Goal: Information Seeking & Learning: Check status

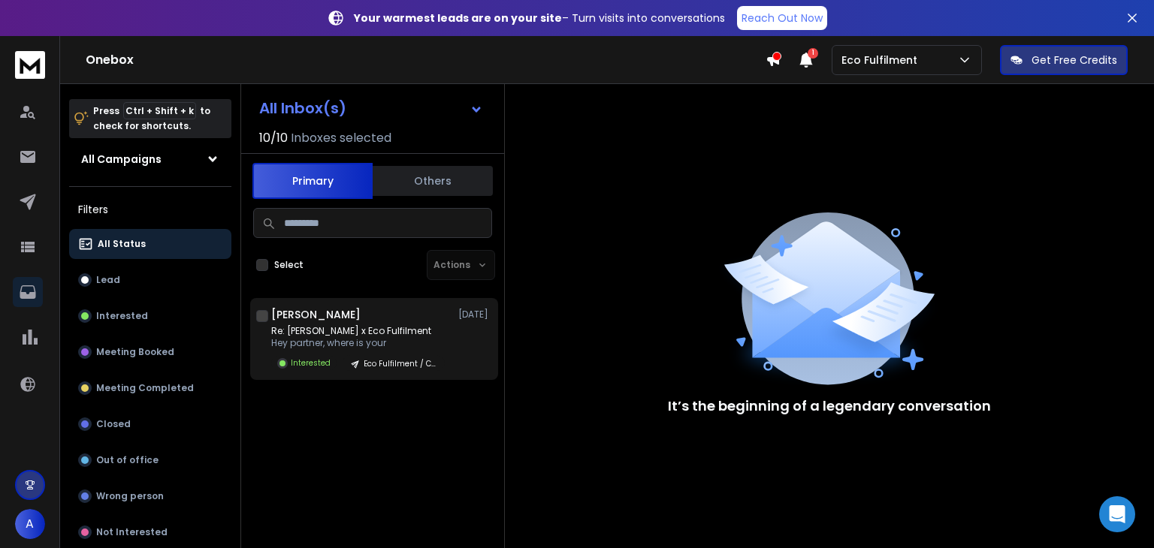
click at [376, 319] on div "Thomas Morrell 08 Aug" at bounding box center [381, 314] width 221 height 15
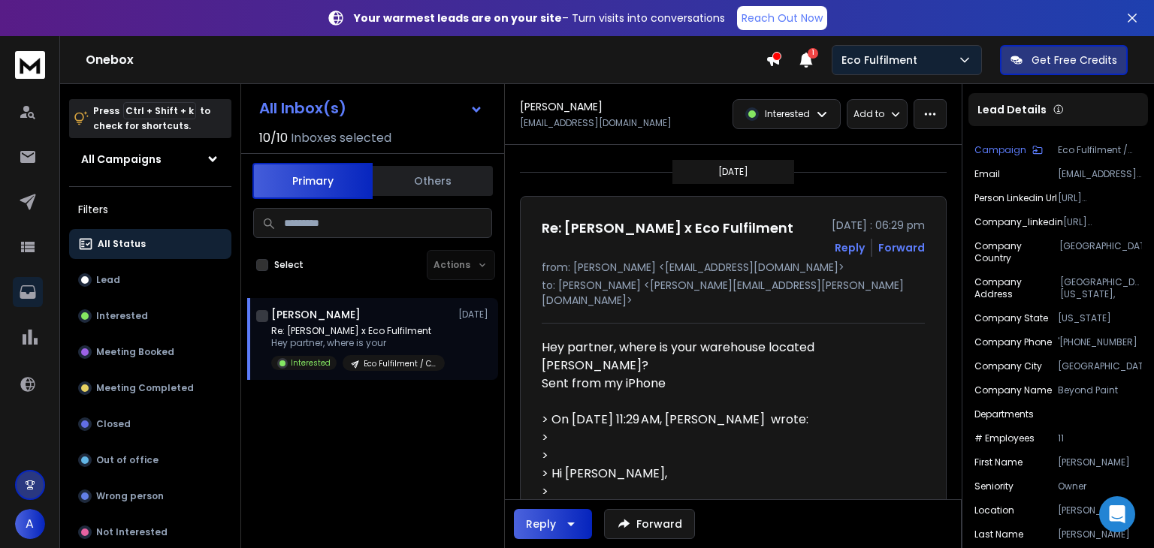
click at [906, 67] on button "Eco Fulfilment" at bounding box center [906, 60] width 150 height 30
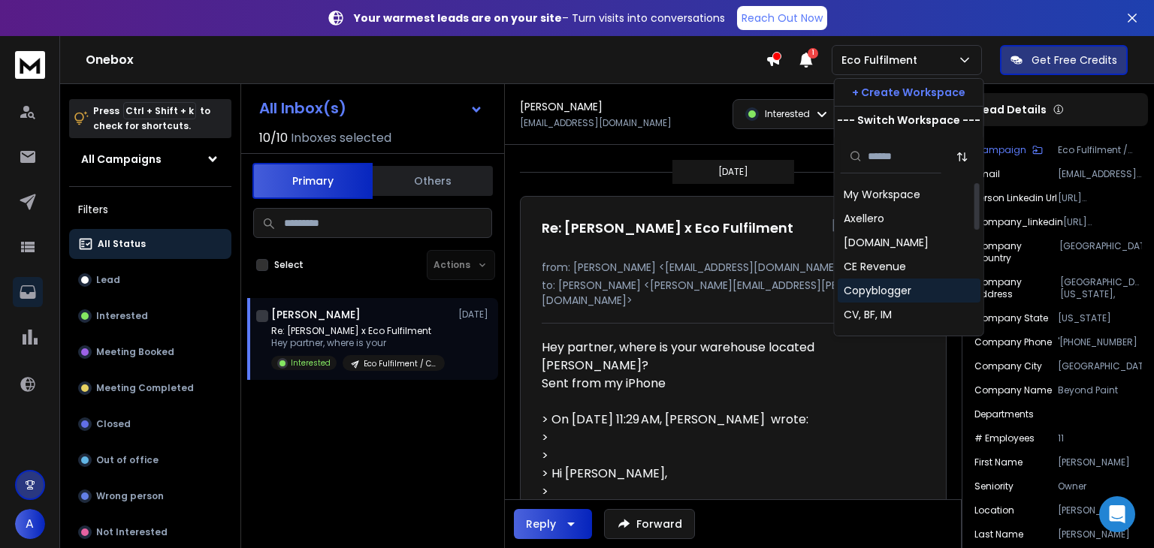
click at [915, 316] on div "CV, BF, IM" at bounding box center [908, 315] width 143 height 24
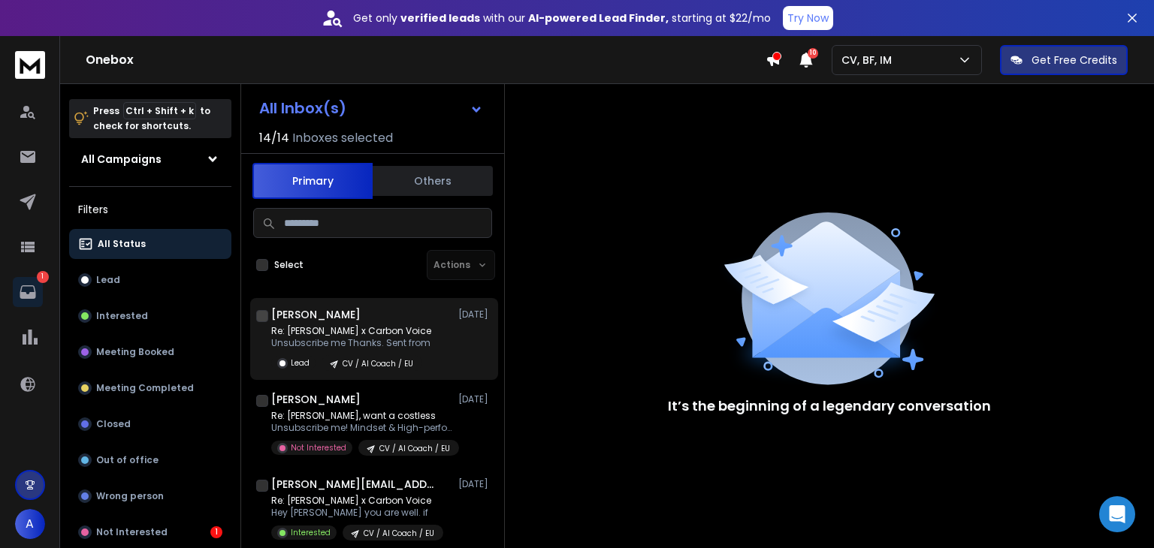
click at [424, 321] on div "Janeena Sims 10 Aug" at bounding box center [381, 314] width 221 height 15
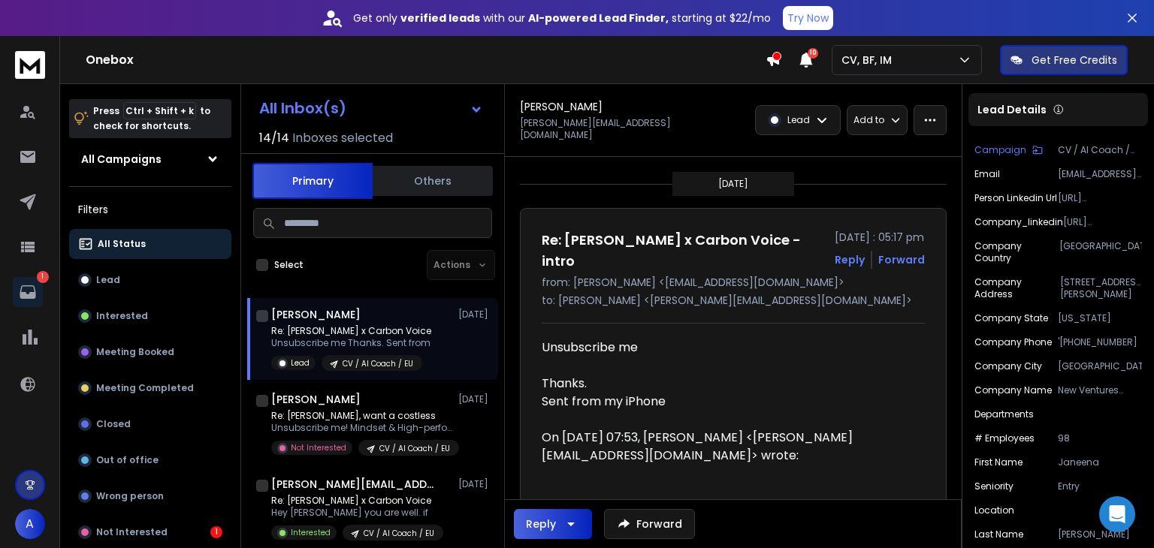
click at [804, 114] on p "Lead" at bounding box center [798, 120] width 23 height 12
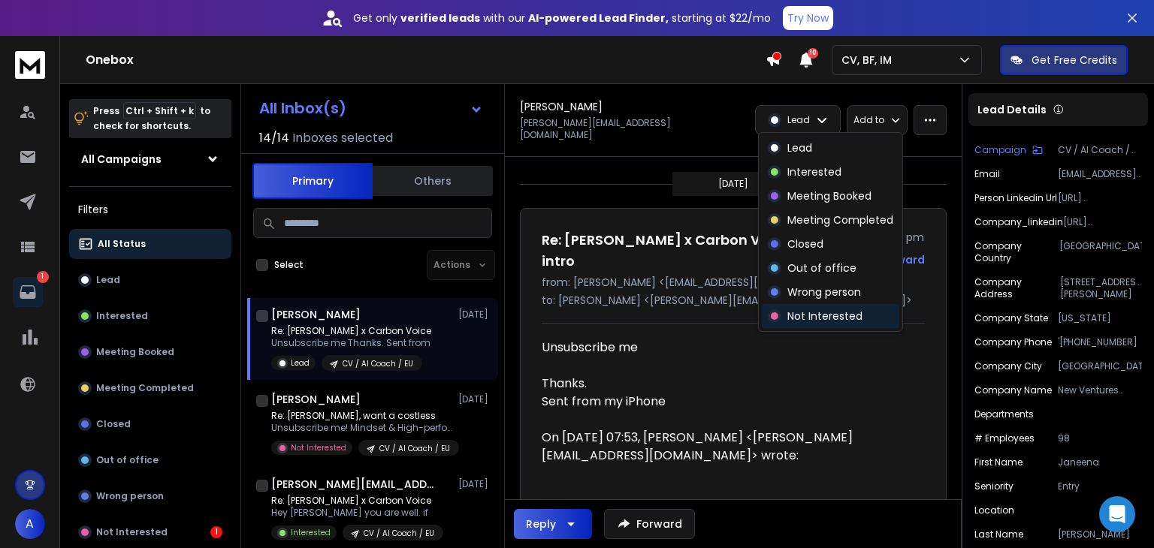
click at [849, 313] on p "Not Interested" at bounding box center [824, 316] width 75 height 15
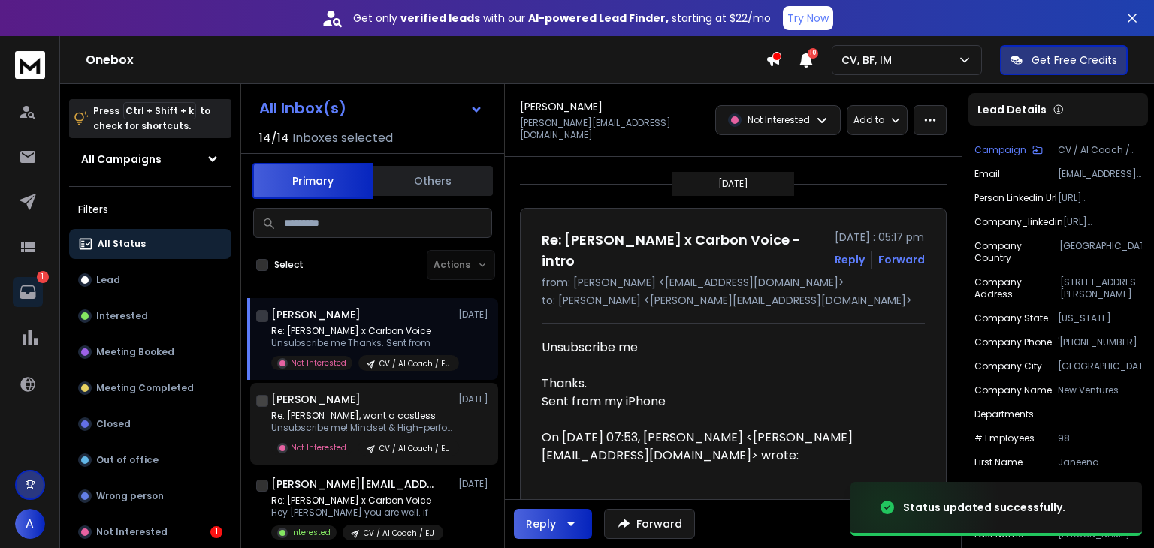
click at [418, 398] on div "Kathleen Fors 08 Aug" at bounding box center [381, 399] width 221 height 15
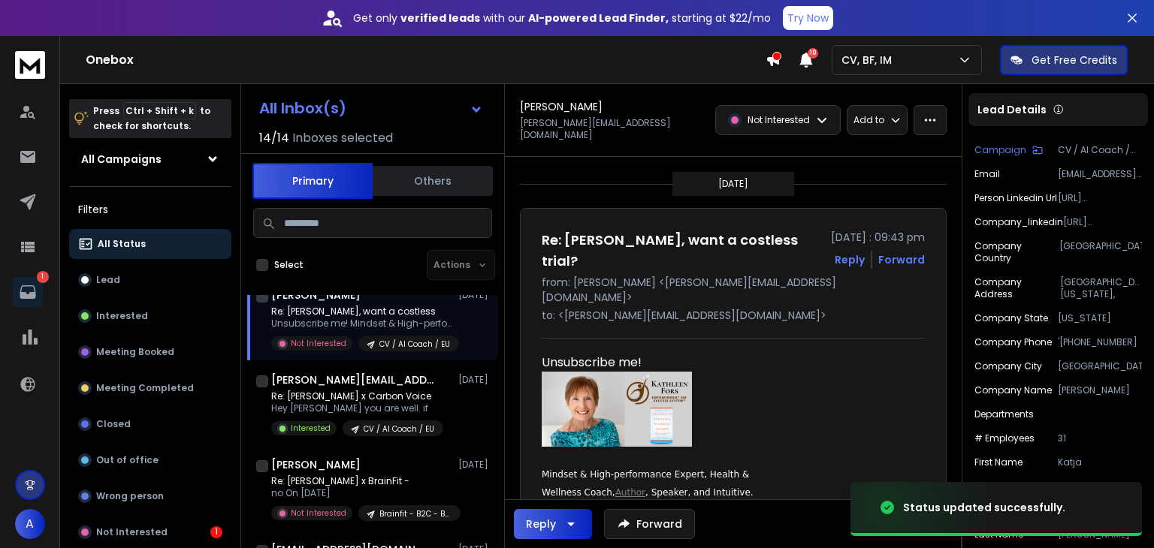
scroll to position [137, 0]
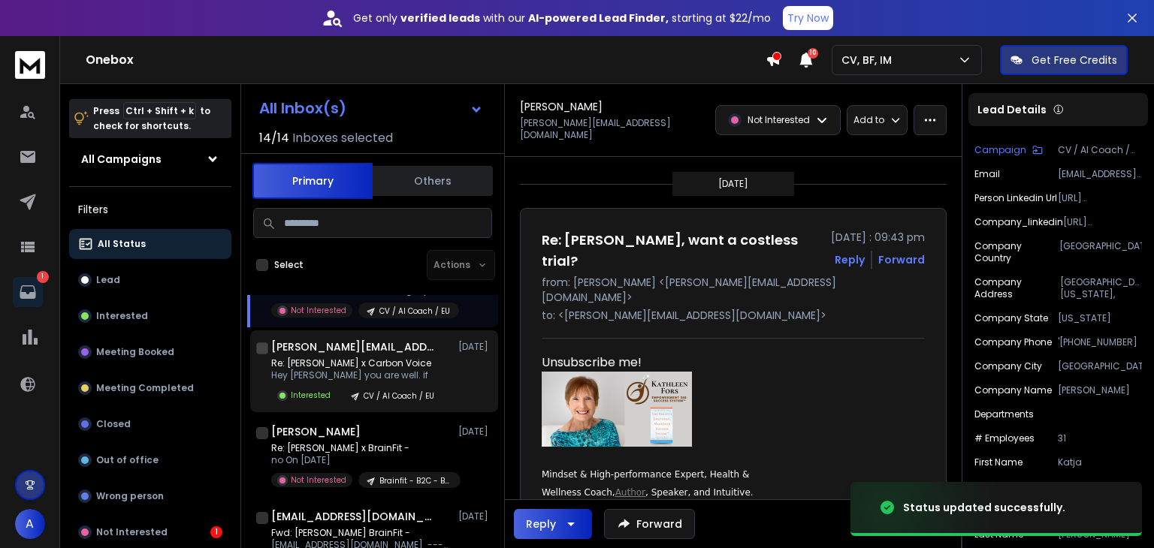
click at [395, 364] on p "Re: [PERSON_NAME] x Carbon Voice" at bounding box center [357, 363] width 172 height 12
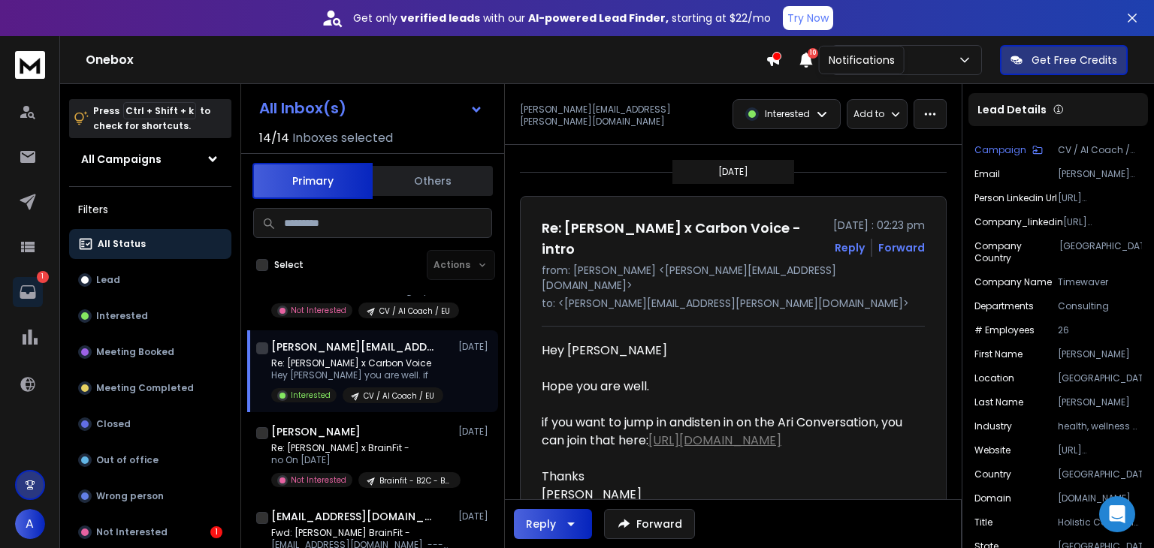
click at [864, 55] on div "Notifications" at bounding box center [862, 60] width 86 height 29
click at [841, 360] on div at bounding box center [726, 369] width 371 height 18
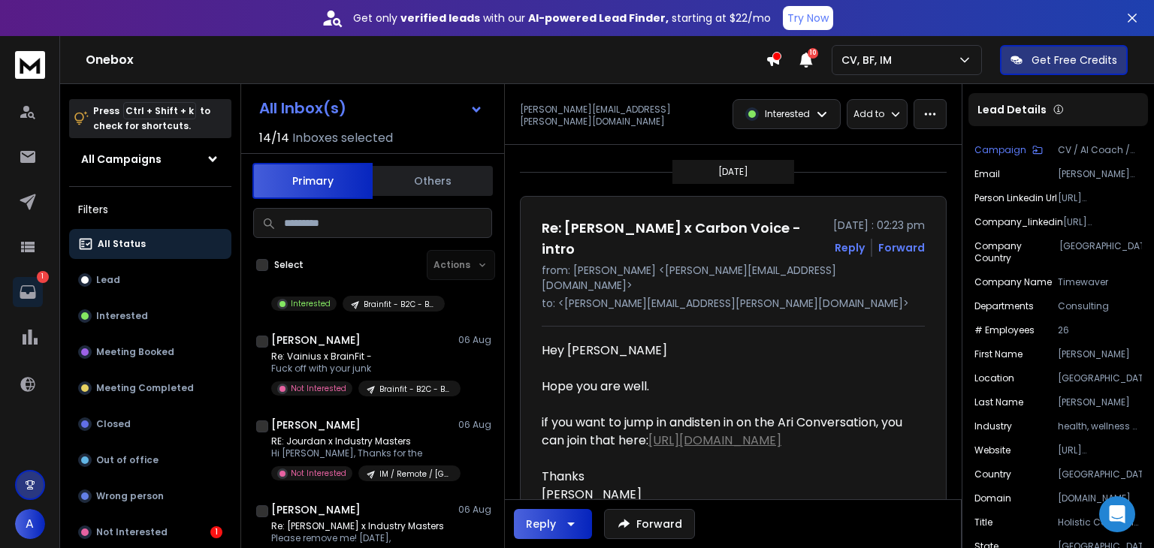
scroll to position [0, 0]
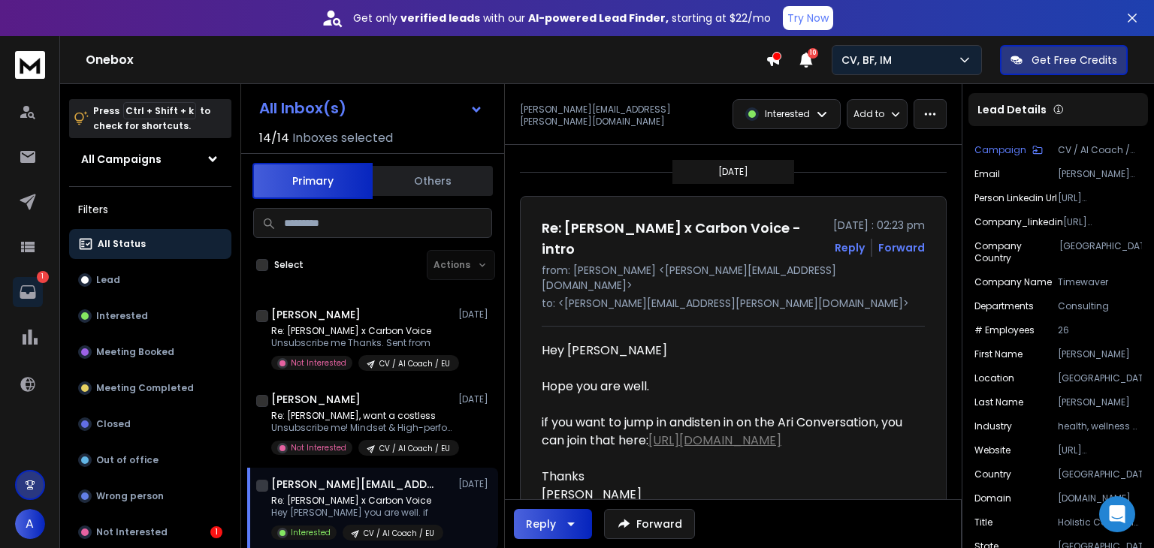
click at [900, 69] on button "CV, BF, IM" at bounding box center [906, 60] width 150 height 30
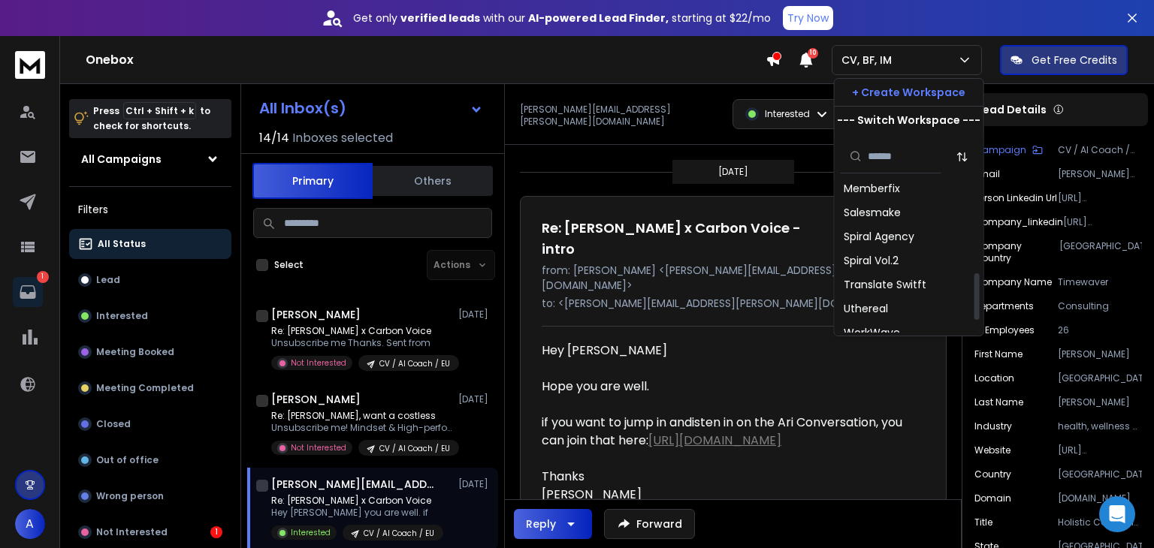
drag, startPoint x: 976, startPoint y: 204, endPoint x: 997, endPoint y: 294, distance: 92.7
click at [979, 294] on div at bounding box center [976, 296] width 5 height 47
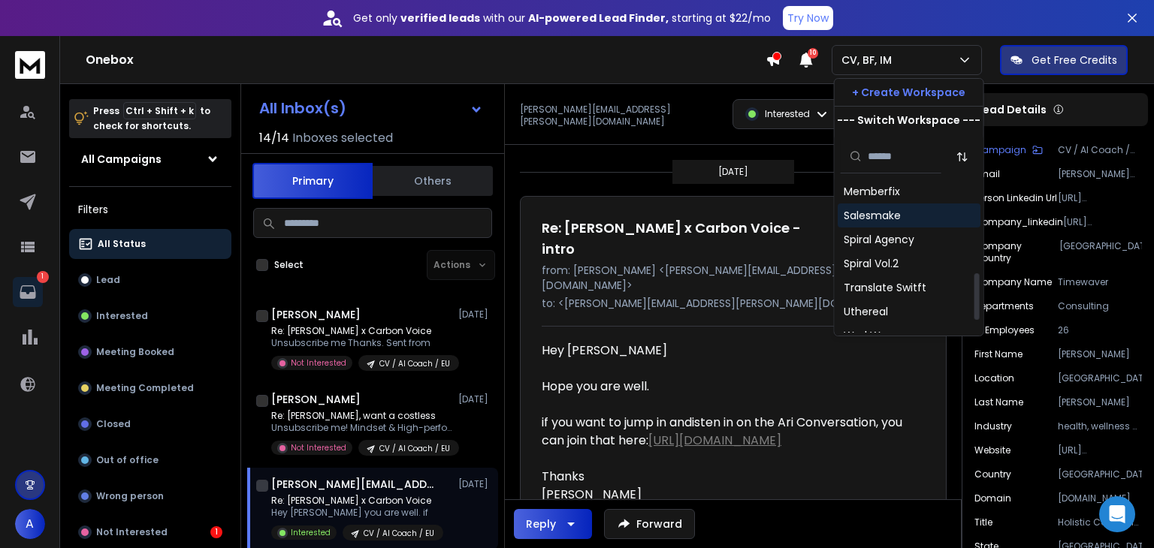
click at [890, 210] on div "Salesmake" at bounding box center [871, 215] width 57 height 15
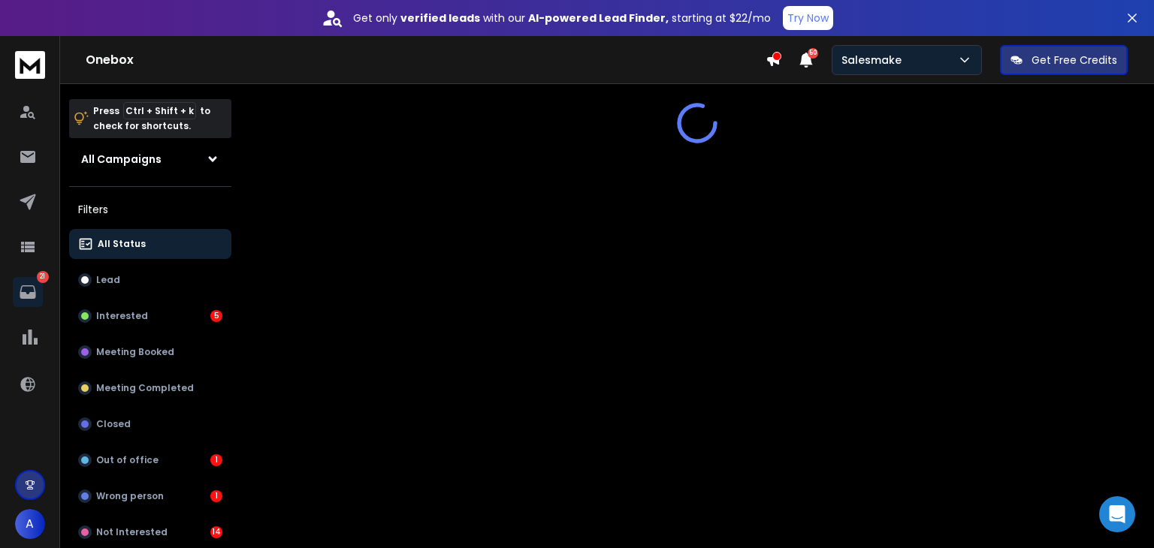
click at [900, 69] on button "Salesmake" at bounding box center [906, 60] width 150 height 30
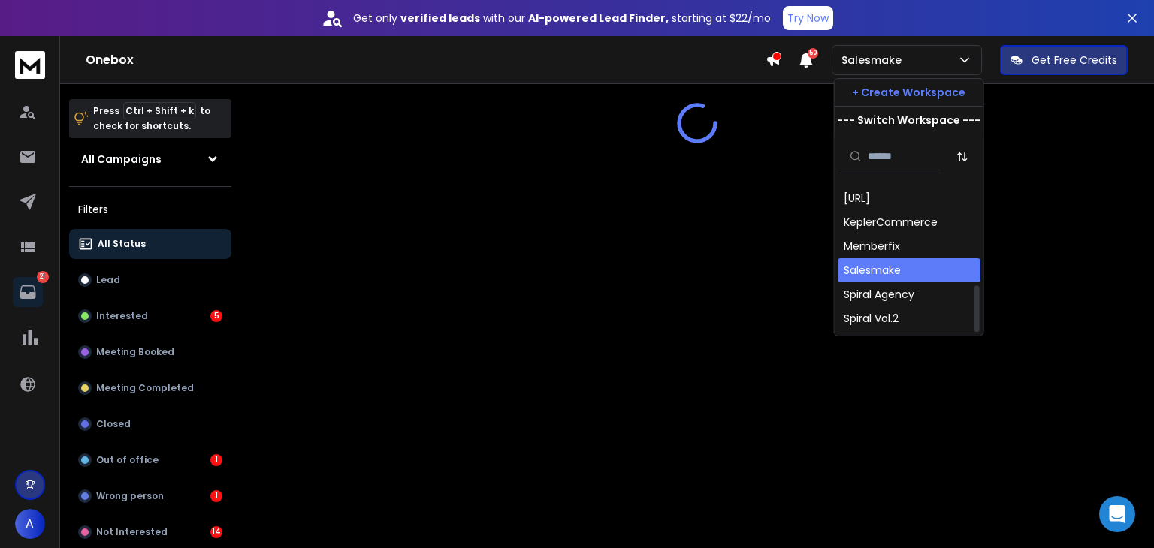
scroll to position [330, 0]
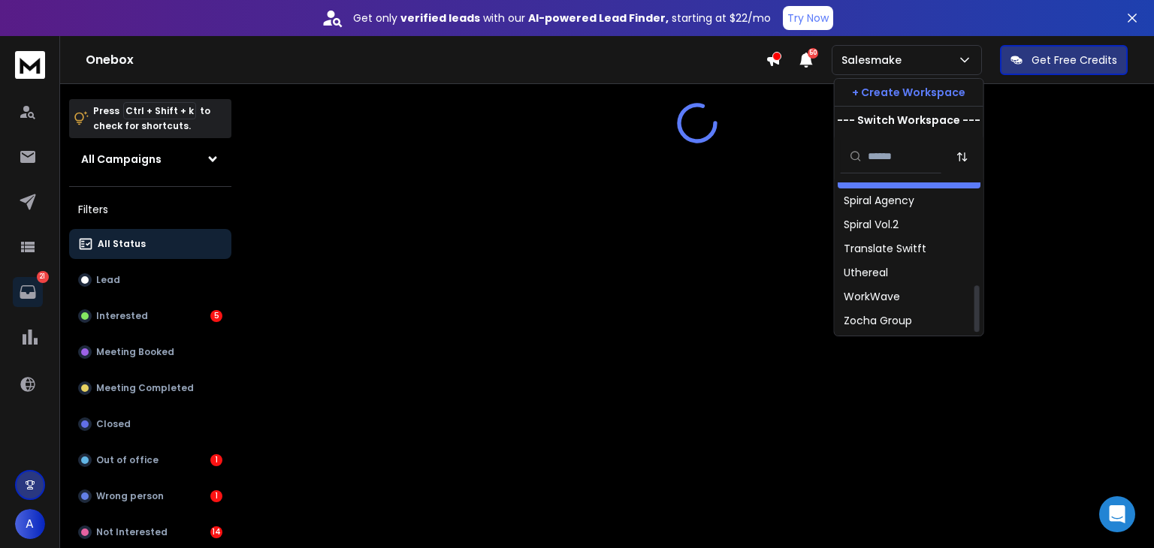
click at [976, 332] on div at bounding box center [976, 308] width 5 height 47
click at [901, 295] on div "WorkWave" at bounding box center [908, 297] width 143 height 24
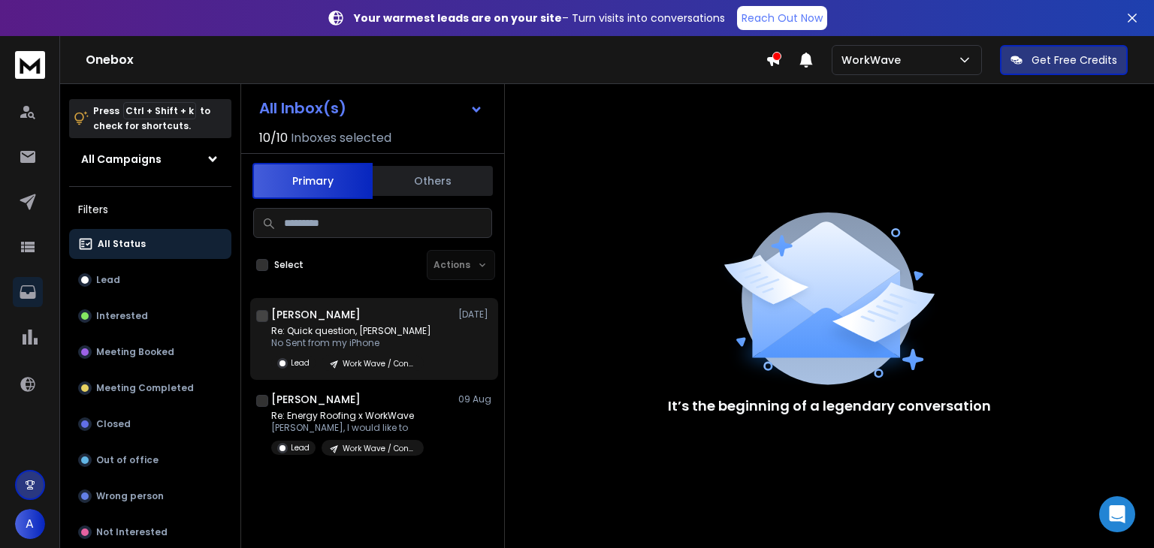
click at [406, 312] on div "Wardell Seals 10 Aug" at bounding box center [381, 314] width 221 height 15
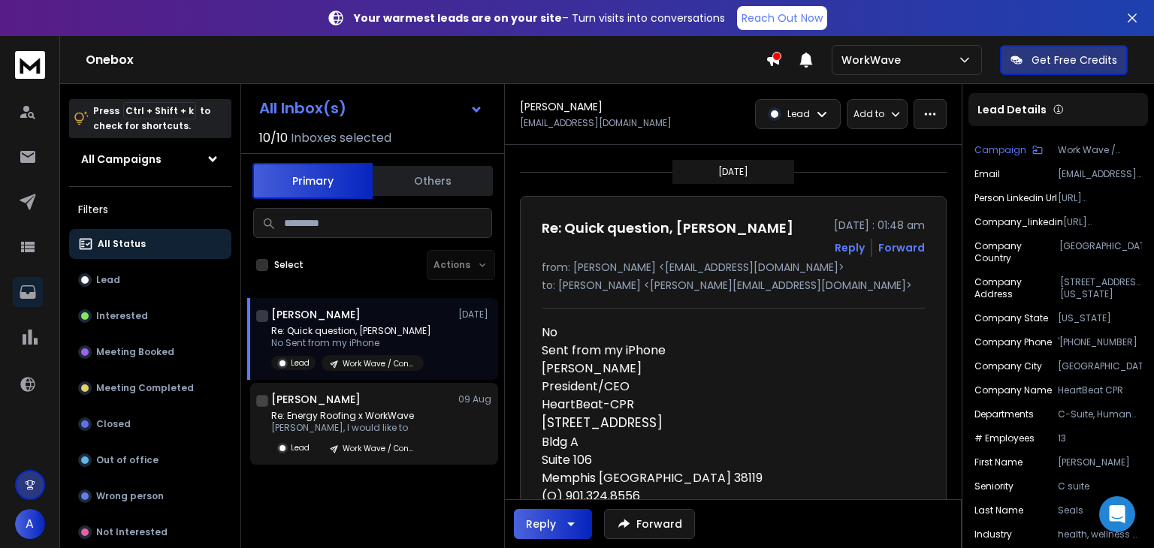
click at [415, 403] on div "Luronda Joye 09 Aug" at bounding box center [381, 399] width 221 height 15
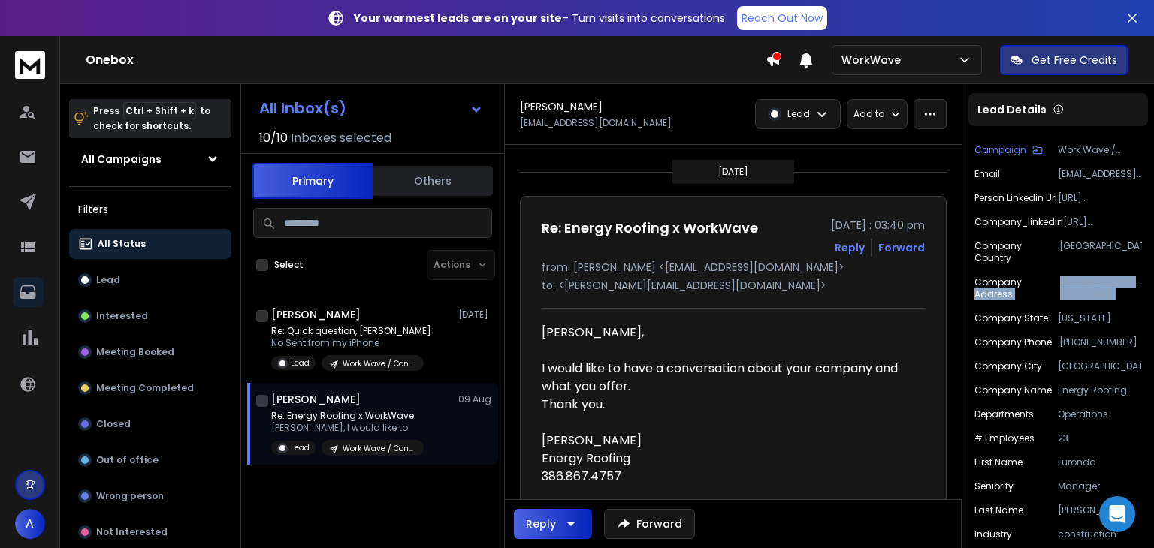
drag, startPoint x: 961, startPoint y: 301, endPoint x: 961, endPoint y: 318, distance: 17.3
click at [961, 318] on div "Lead Details Campaign Work Wave / Construction / 11-50 Email luronda.j@energyro…" at bounding box center [1057, 358] width 192 height 548
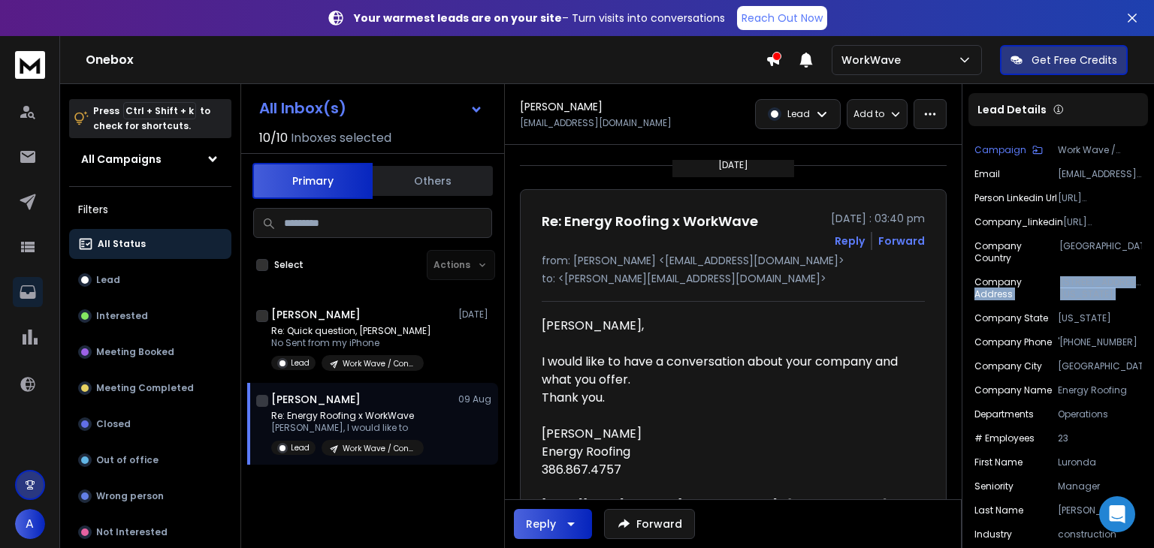
scroll to position [16, 0]
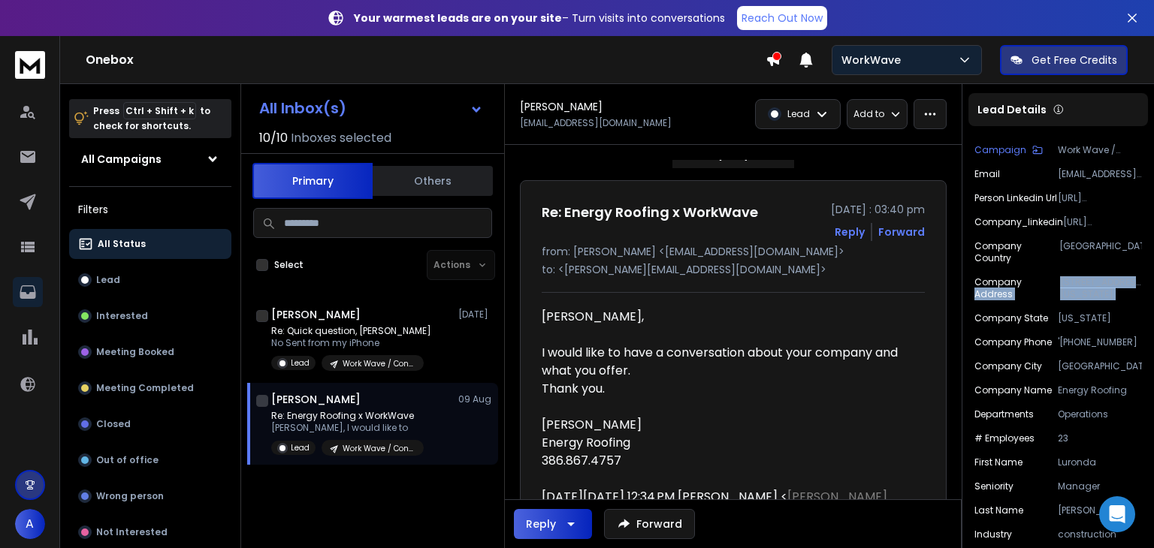
click at [860, 65] on p "WorkWave" at bounding box center [873, 60] width 65 height 15
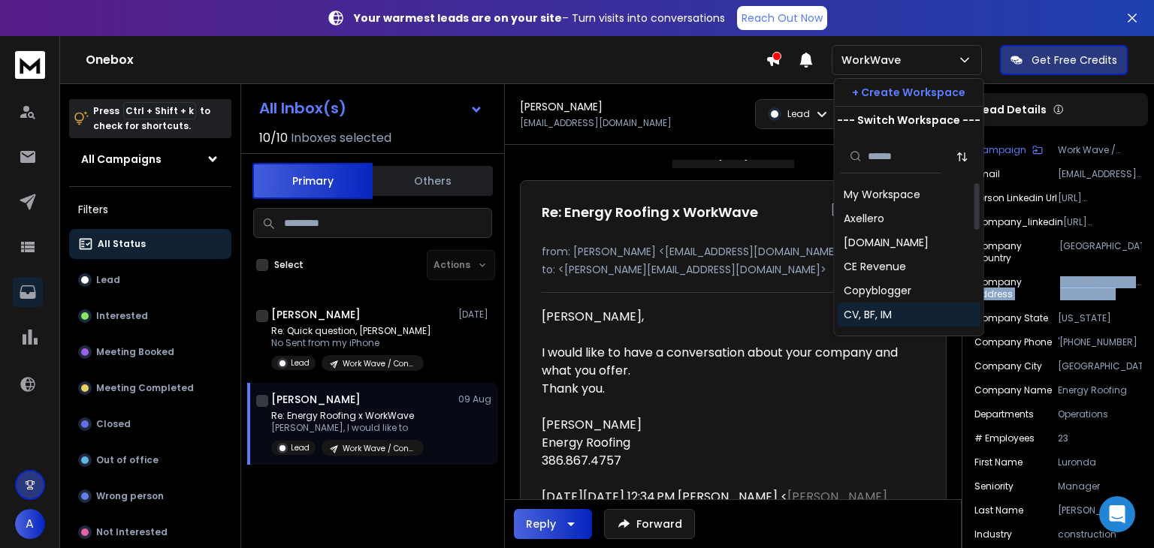
click at [897, 318] on div "CV, BF, IM" at bounding box center [908, 315] width 143 height 24
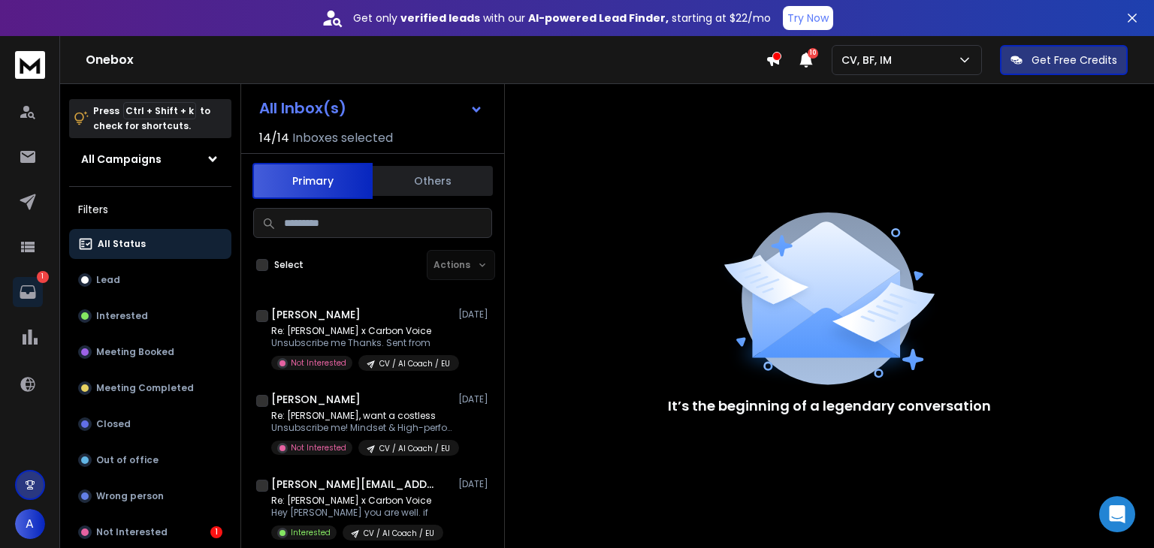
click at [9, 203] on div "1 A" at bounding box center [30, 295] width 60 height 518
click at [22, 202] on icon at bounding box center [28, 202] width 18 height 18
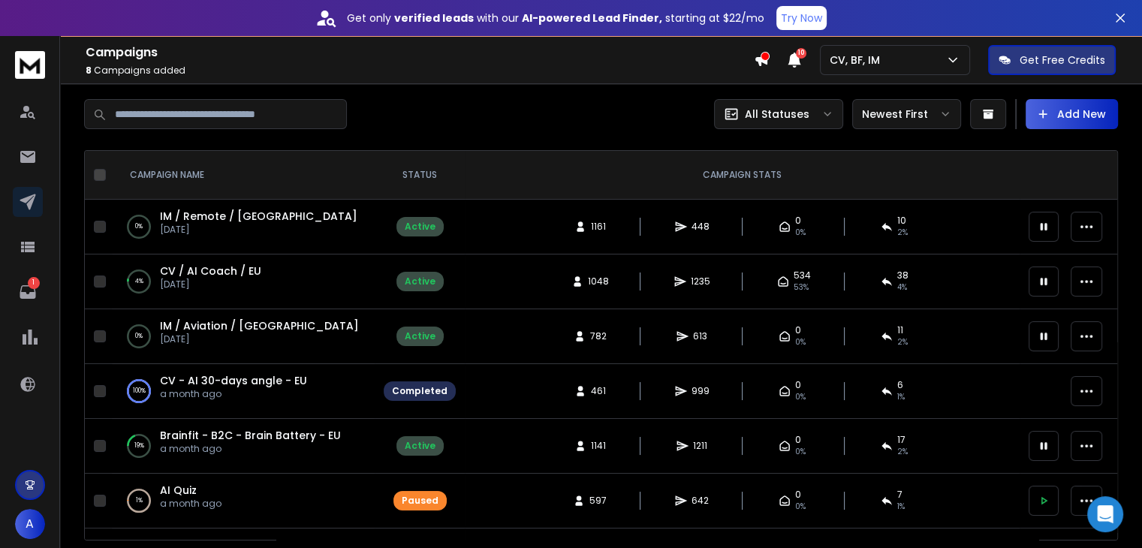
click at [285, 341] on div "0 % IM / Aviation / USA 17 days ago" at bounding box center [243, 336] width 233 height 36
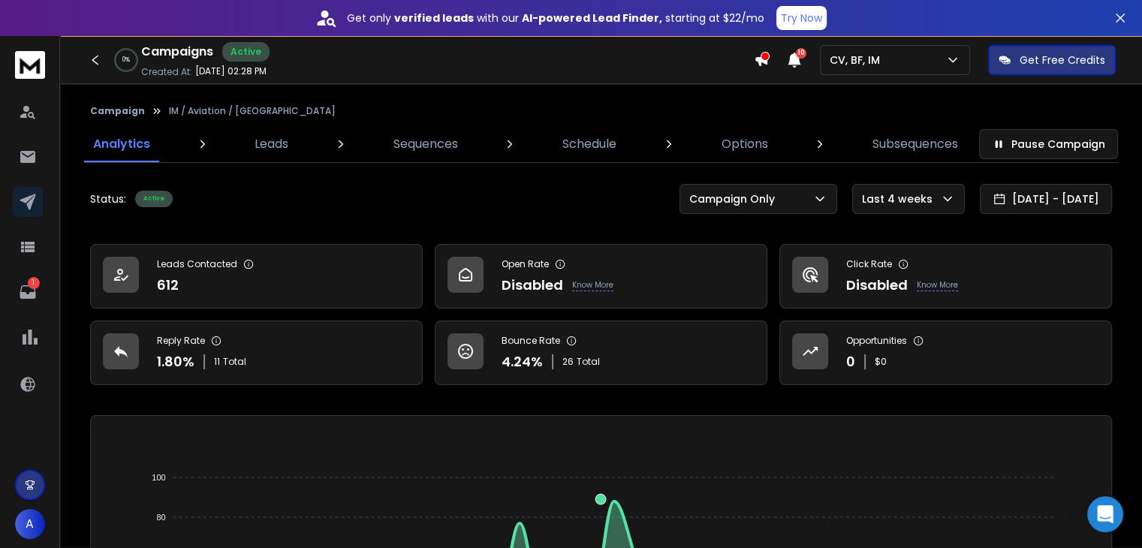
click at [1030, 202] on button "[DATE] - [DATE]" at bounding box center [1046, 199] width 132 height 30
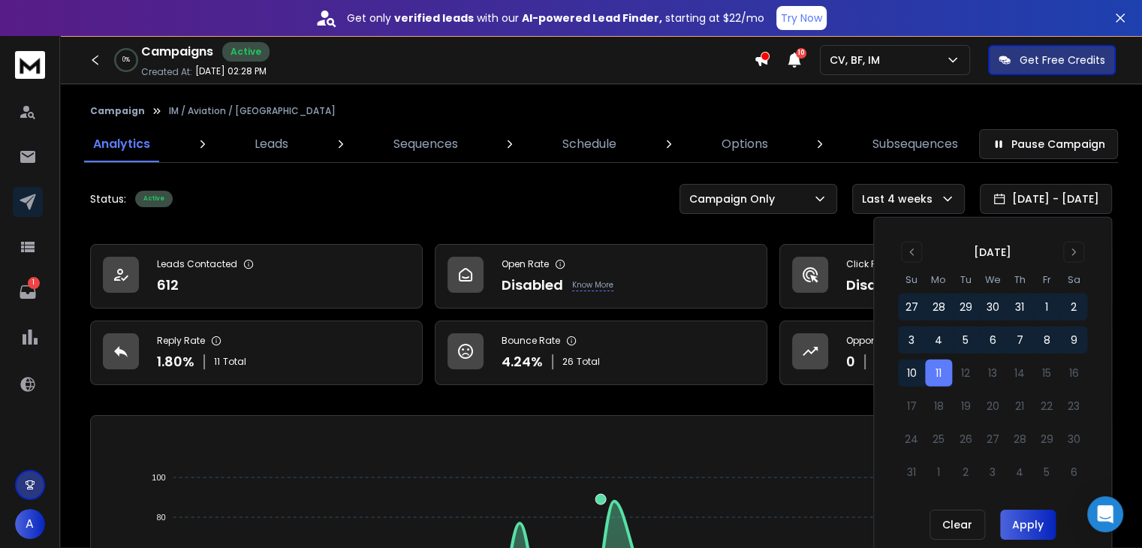
click at [937, 342] on button "4" at bounding box center [938, 340] width 27 height 27
click at [941, 366] on button "11" at bounding box center [938, 373] width 27 height 27
click at [940, 345] on button "4" at bounding box center [938, 340] width 27 height 27
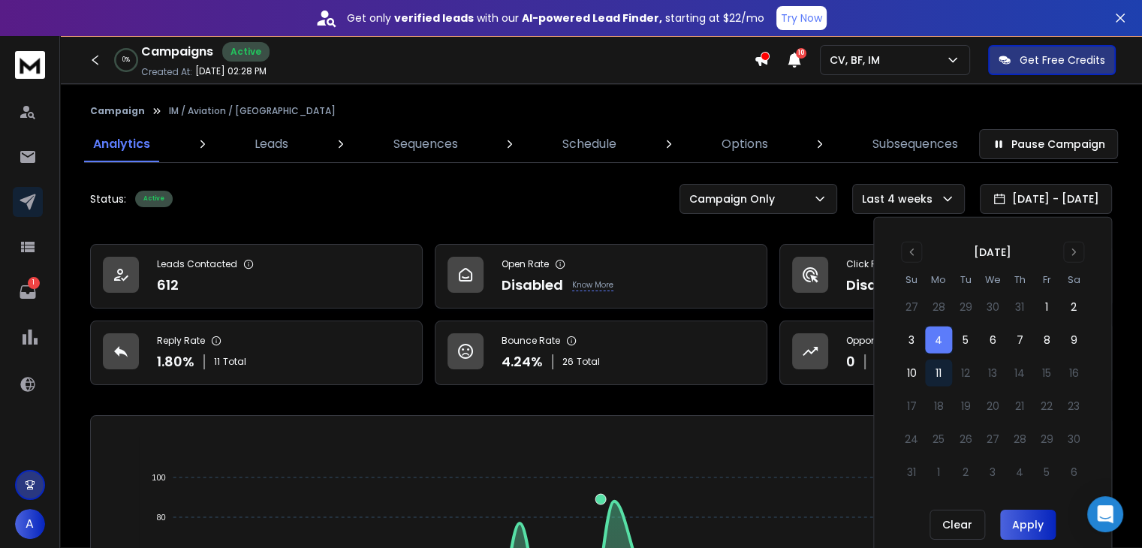
click at [943, 372] on button "11" at bounding box center [938, 373] width 27 height 27
click at [1035, 530] on button "Apply" at bounding box center [1028, 525] width 56 height 30
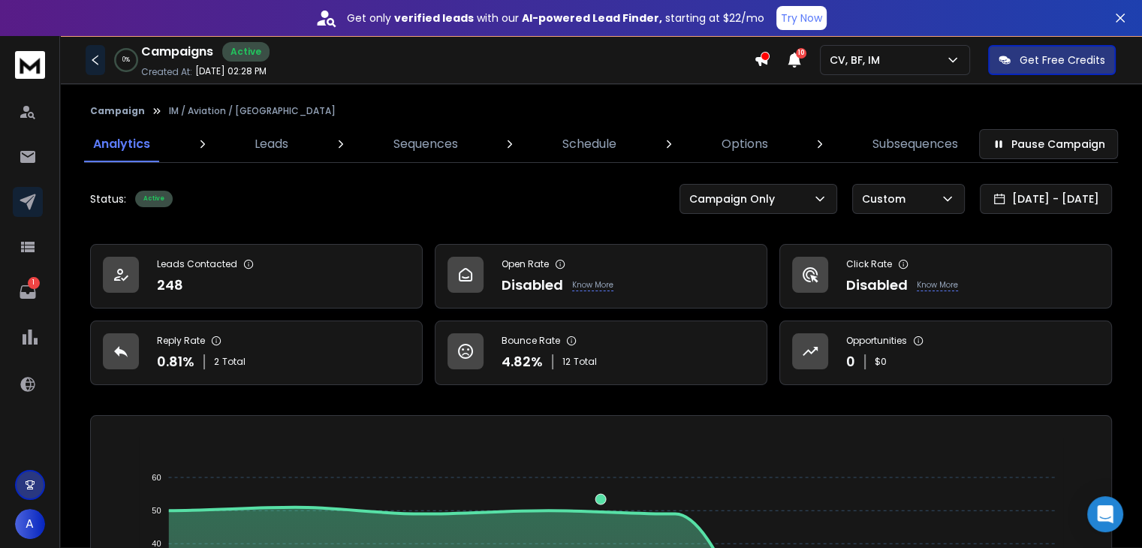
click at [92, 65] on icon at bounding box center [96, 60] width 14 height 14
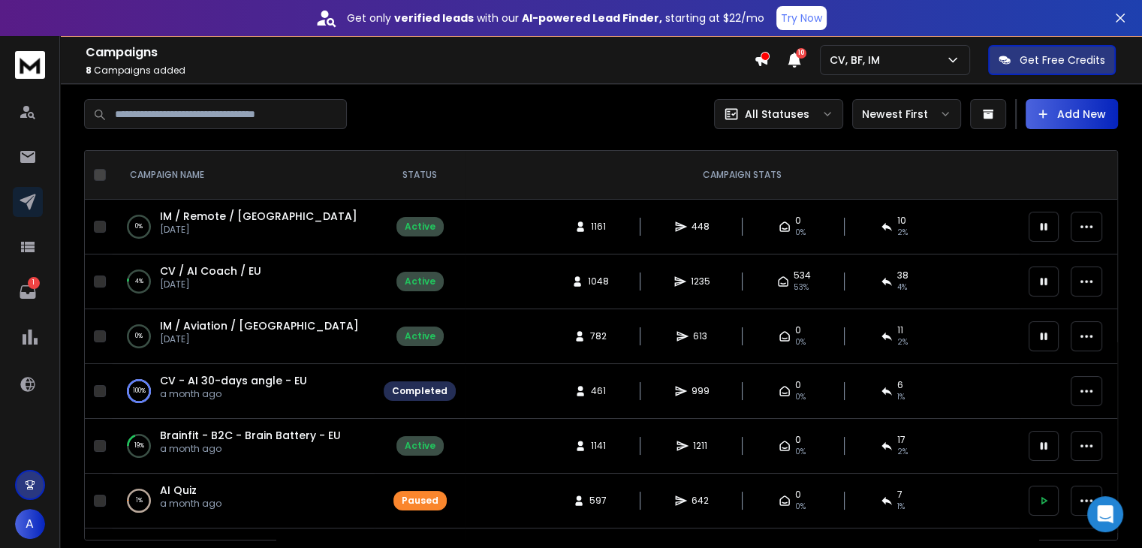
click at [283, 228] on div "0 % IM / Remote / USA 13 days ago" at bounding box center [243, 227] width 233 height 36
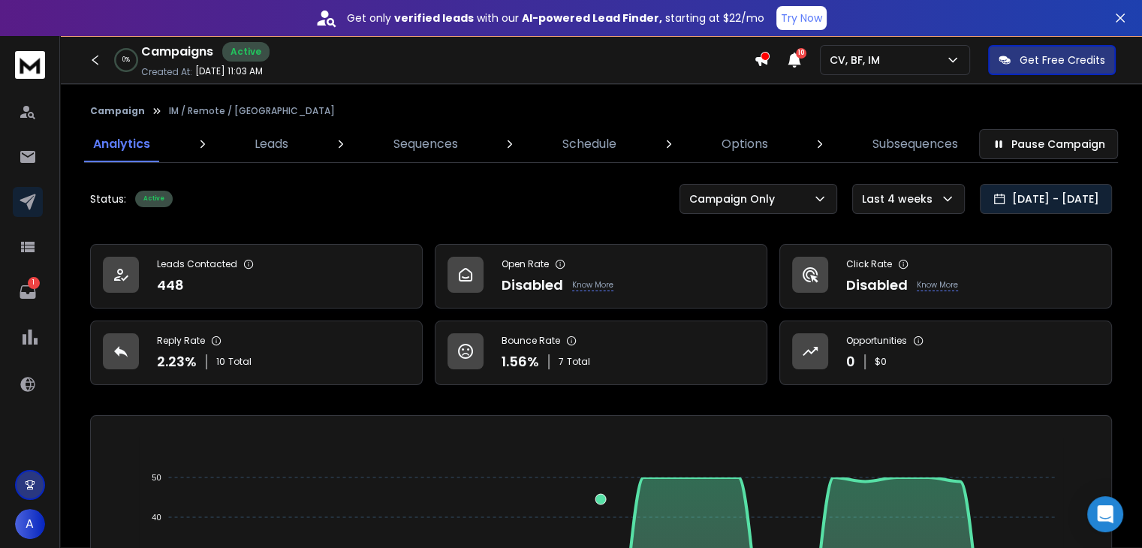
click at [1007, 196] on button "[DATE] - [DATE]" at bounding box center [1046, 199] width 132 height 30
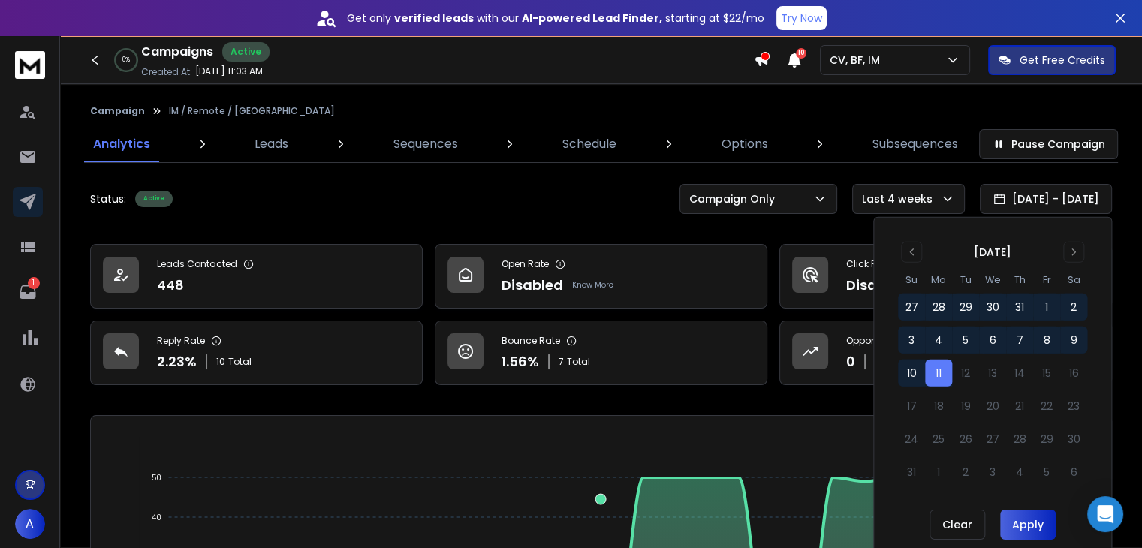
click at [939, 343] on button "4" at bounding box center [938, 340] width 27 height 27
click at [939, 341] on button "4" at bounding box center [938, 340] width 27 height 27
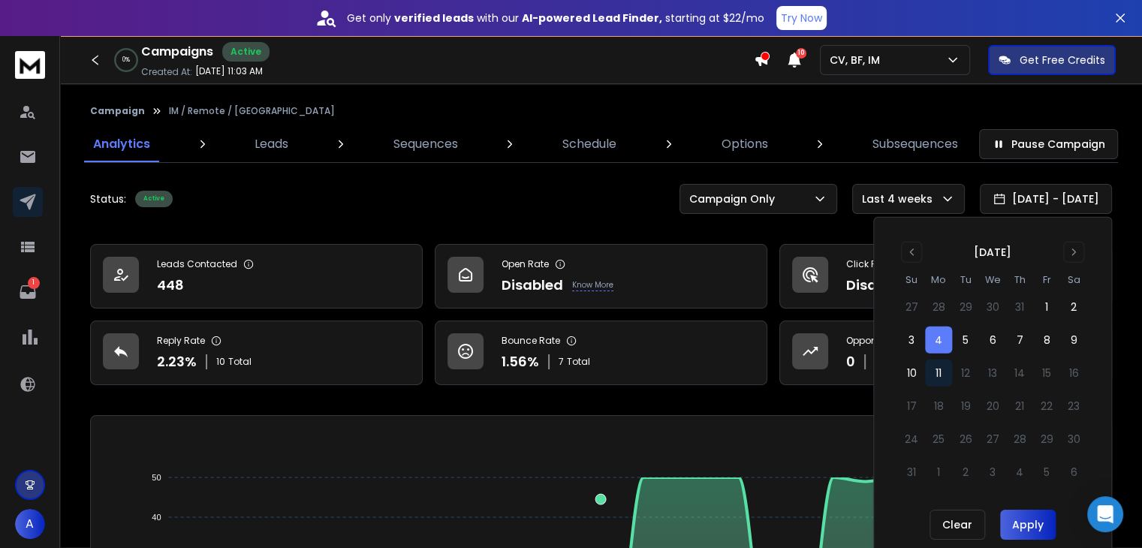
click at [937, 372] on button "11" at bounding box center [938, 373] width 27 height 27
click at [1018, 531] on button "Apply" at bounding box center [1028, 525] width 56 height 30
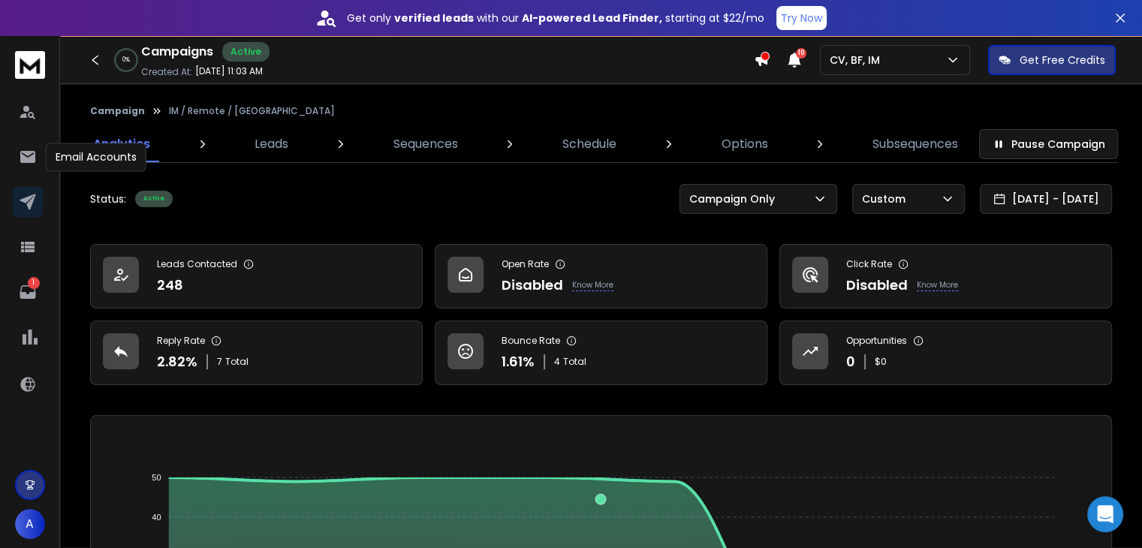
click at [28, 195] on icon at bounding box center [28, 202] width 18 height 18
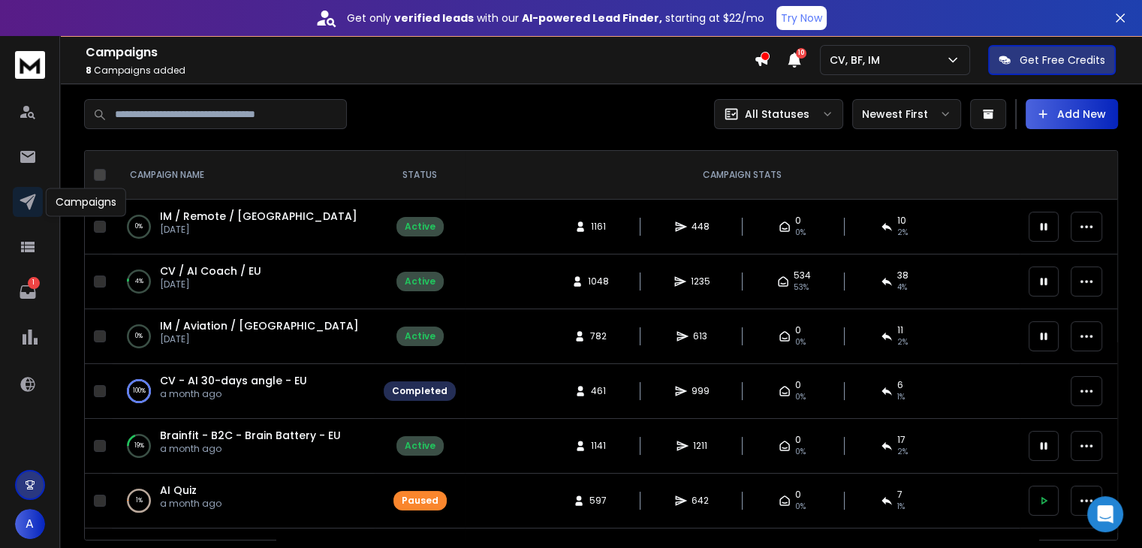
click at [289, 283] on div "4 % CV / AI Coach / EU 17 days ago" at bounding box center [243, 282] width 233 height 36
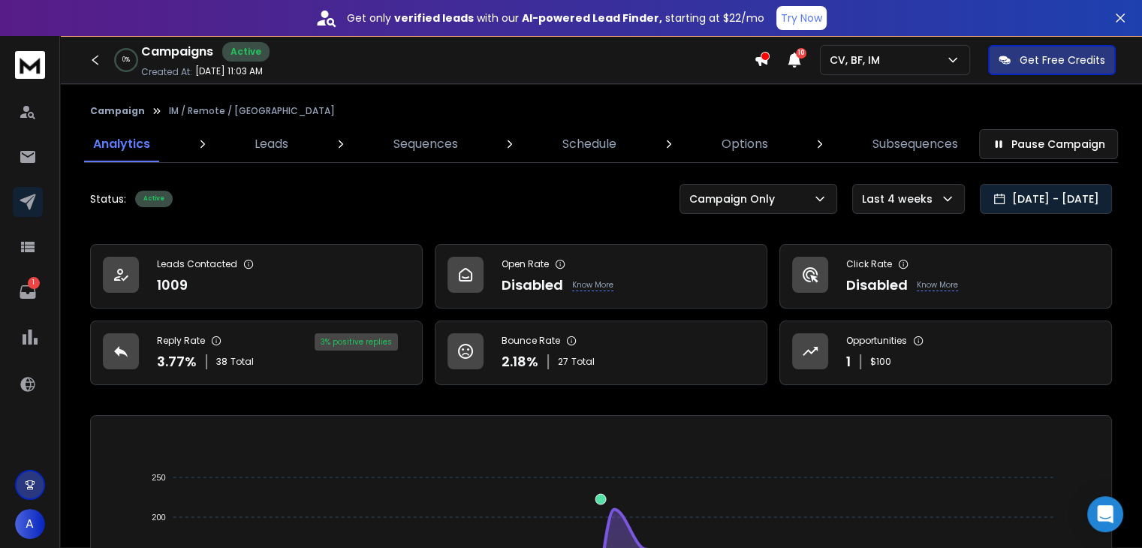
click at [1021, 197] on button "[DATE] - [DATE]" at bounding box center [1046, 199] width 132 height 30
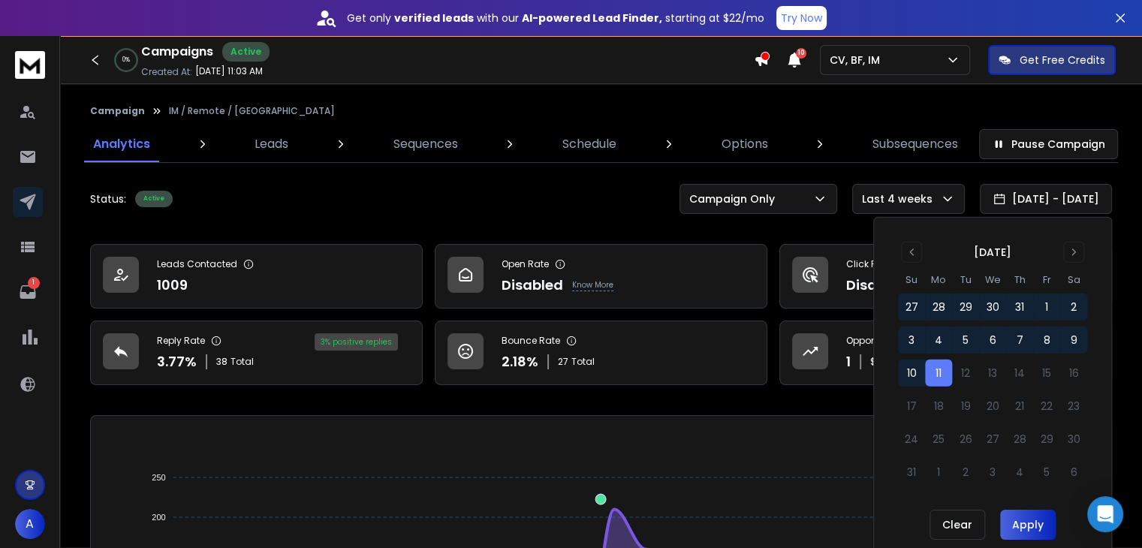
click at [939, 342] on button "4" at bounding box center [938, 340] width 27 height 27
click at [940, 342] on button "4" at bounding box center [938, 340] width 27 height 27
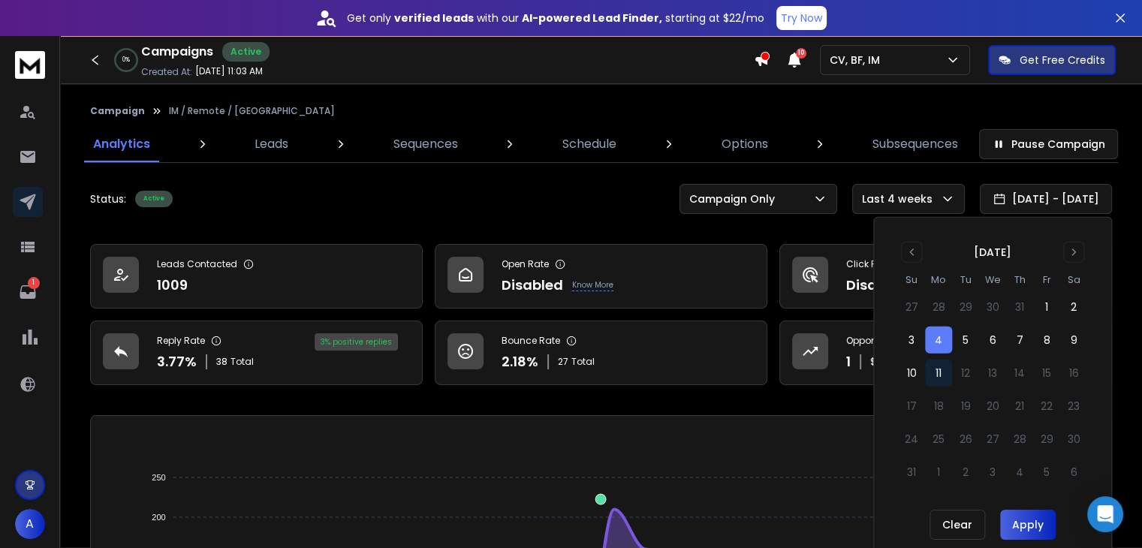
click at [938, 376] on button "11" at bounding box center [938, 373] width 27 height 27
click at [1033, 522] on button "Apply" at bounding box center [1028, 525] width 56 height 30
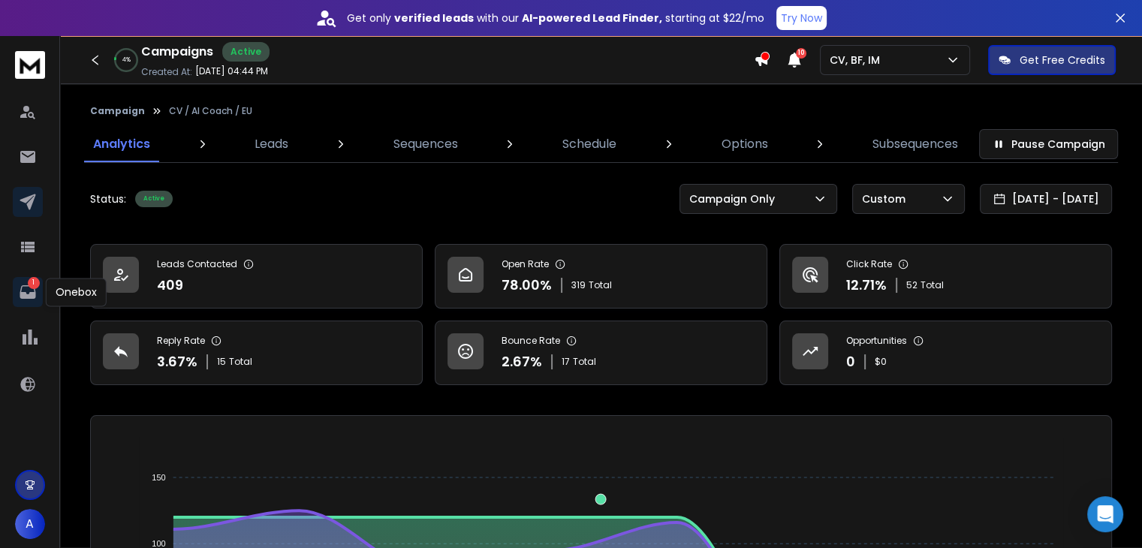
click at [32, 295] on icon at bounding box center [28, 292] width 16 height 14
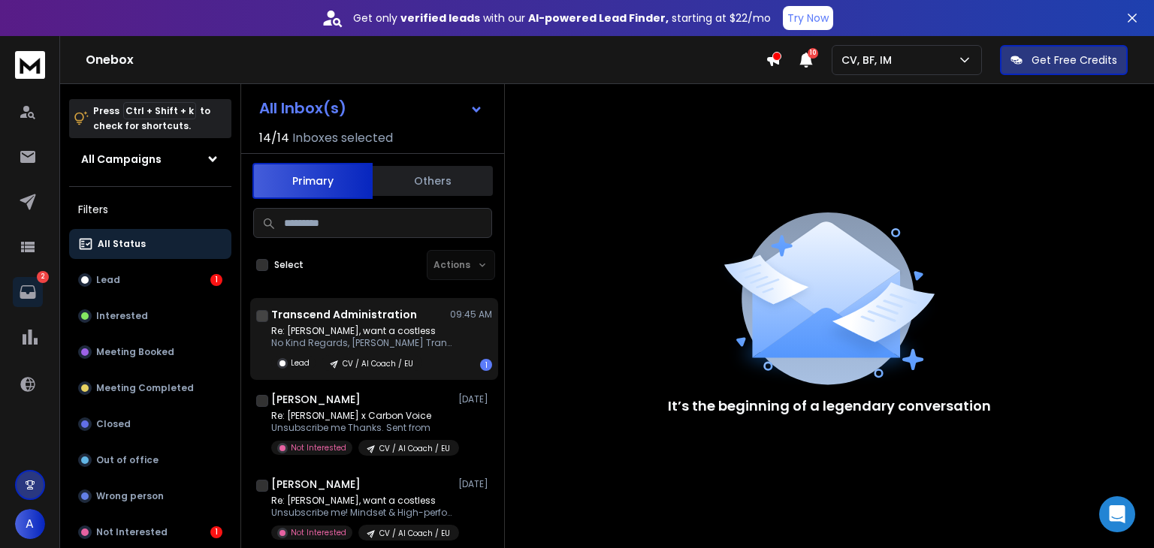
click at [450, 314] on p "09:45 AM" at bounding box center [471, 315] width 42 height 12
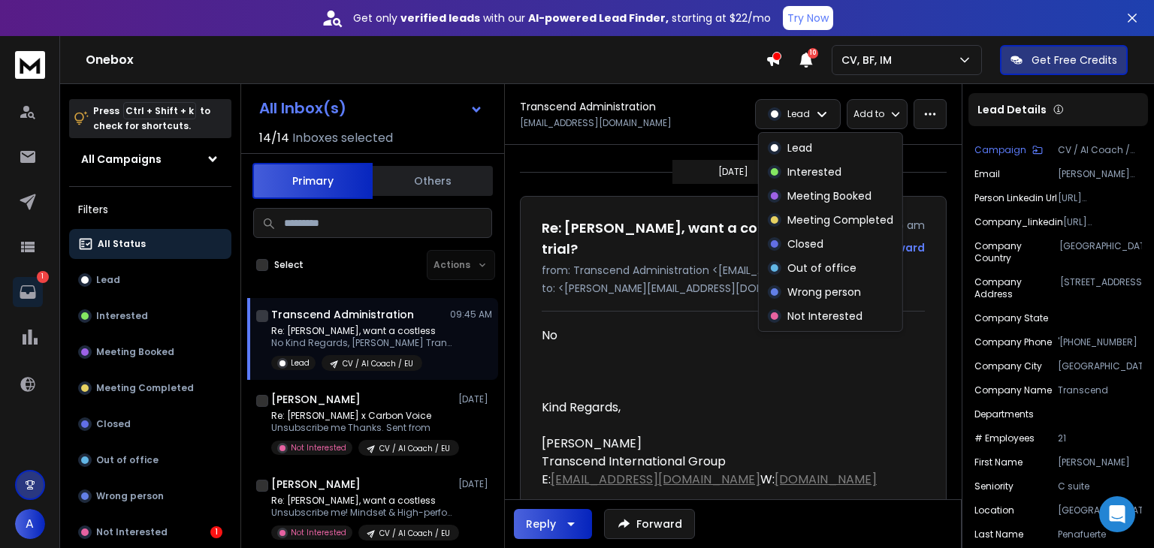
click at [822, 115] on icon at bounding box center [821, 114] width 9 height 5
click at [838, 315] on p "Not Interested" at bounding box center [824, 316] width 75 height 15
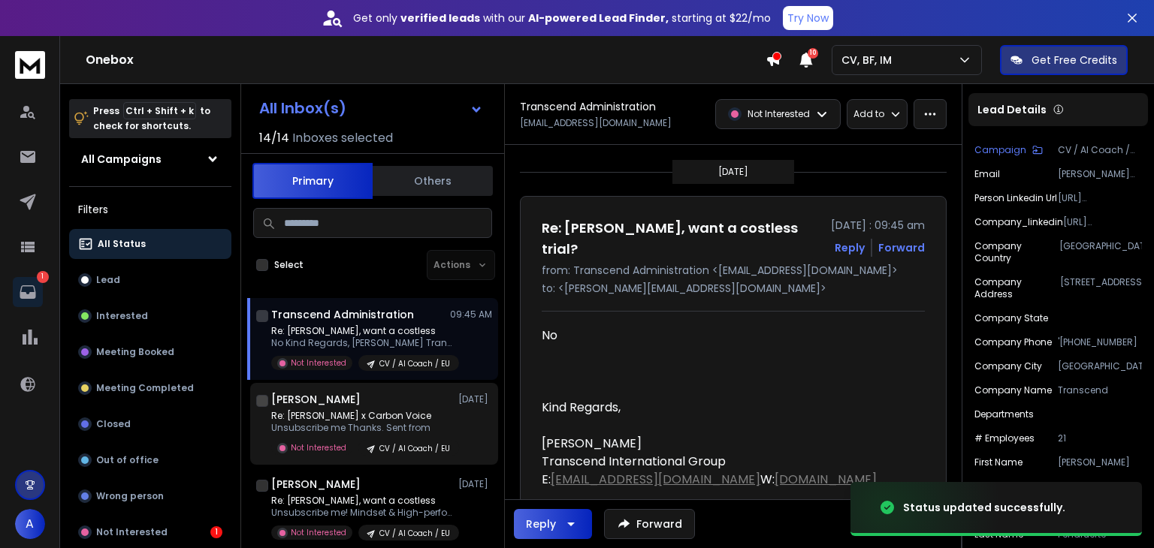
click at [362, 406] on div "Janeena Sims 10 Aug" at bounding box center [381, 399] width 221 height 15
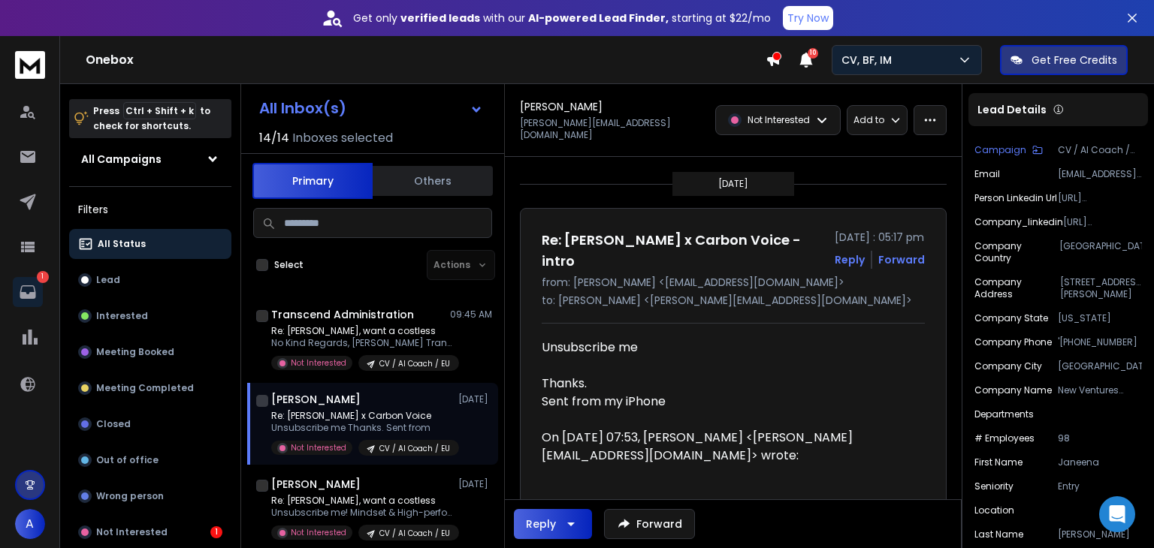
click at [870, 58] on p "CV, BF, IM" at bounding box center [869, 60] width 56 height 15
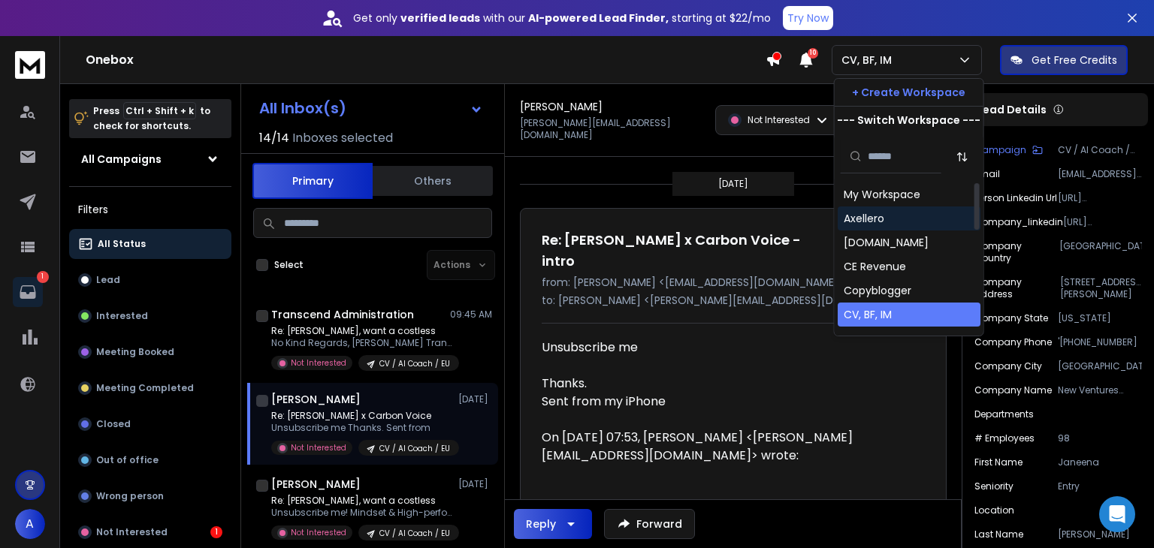
drag, startPoint x: 979, startPoint y: 206, endPoint x: 979, endPoint y: 324, distance: 118.7
click at [979, 326] on div "My Workspace Axellero Brons.io CE Revenue Copyblogger CV, BF, IM Cynethiq Dial …" at bounding box center [908, 257] width 149 height 156
drag, startPoint x: 980, startPoint y: 213, endPoint x: 979, endPoint y: 247, distance: 34.6
click at [979, 249] on div "My Workspace Axellero Brons.io CE Revenue Copyblogger CV, BF, IM Cynethiq Dial …" at bounding box center [908, 257] width 149 height 156
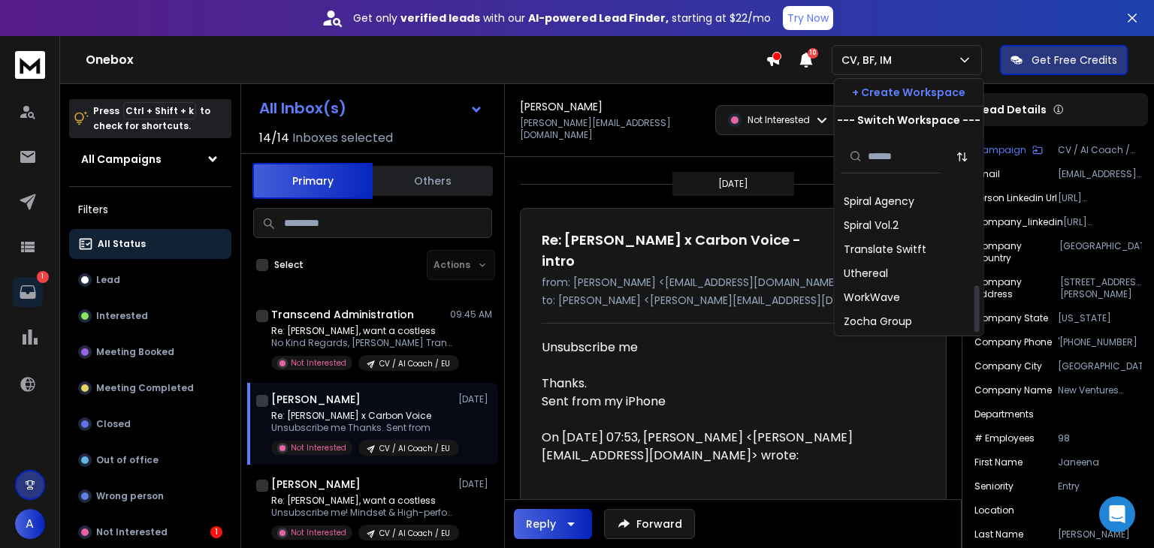
scroll to position [330, 0]
drag, startPoint x: 976, startPoint y: 213, endPoint x: 937, endPoint y: 303, distance: 98.6
click at [979, 332] on div at bounding box center [976, 308] width 5 height 47
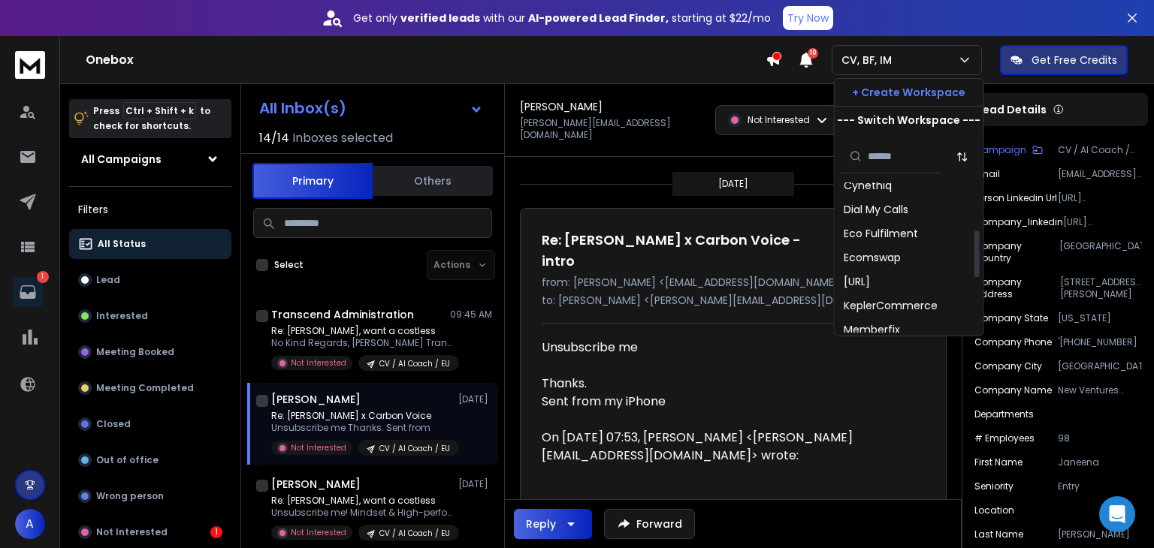
scroll to position [141, 0]
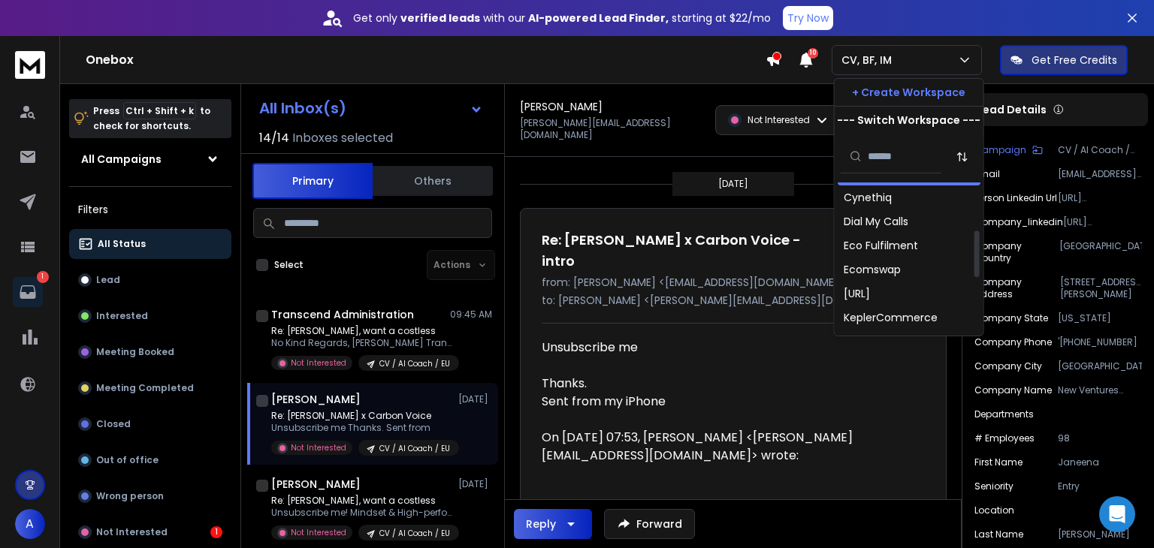
drag, startPoint x: 976, startPoint y: 316, endPoint x: 979, endPoint y: 258, distance: 58.7
click at [979, 258] on div at bounding box center [976, 254] width 5 height 47
click at [886, 243] on div "Eco Fulfilment" at bounding box center [880, 245] width 74 height 15
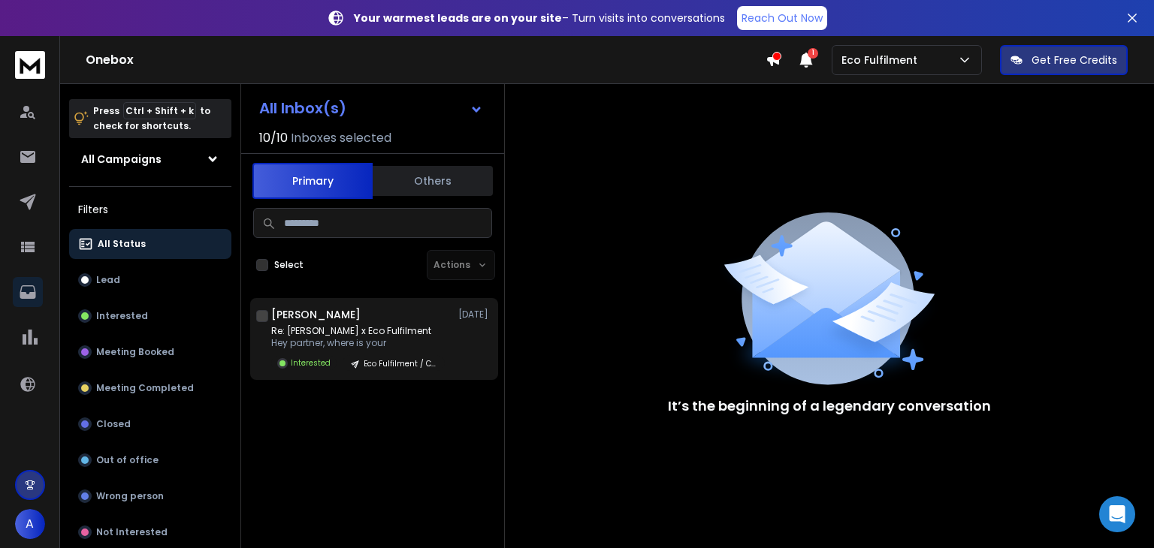
click at [444, 332] on div "Re: [PERSON_NAME] Eco Fulfilment Hey partner, where is your Interested Eco Fulf…" at bounding box center [381, 348] width 221 height 46
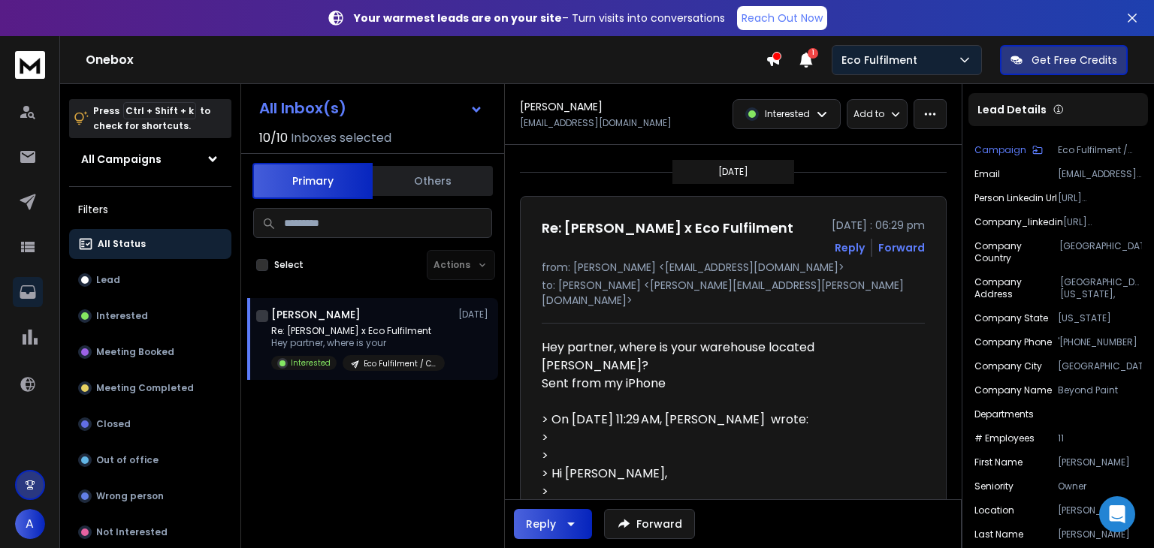
click at [864, 61] on p "Eco Fulfilment" at bounding box center [882, 60] width 82 height 15
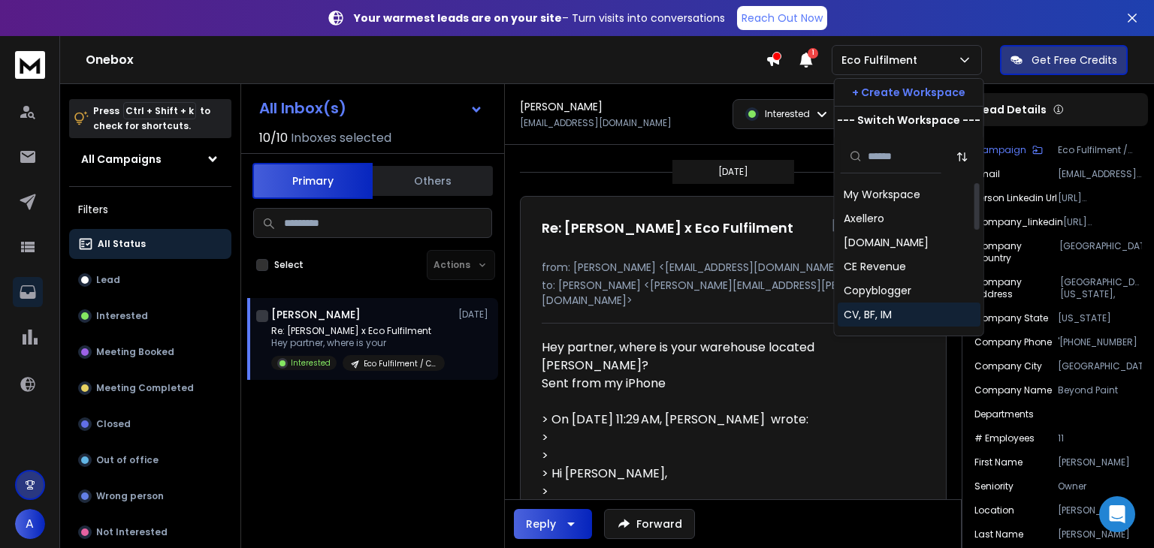
click at [900, 314] on div "CV, BF, IM" at bounding box center [908, 315] width 143 height 24
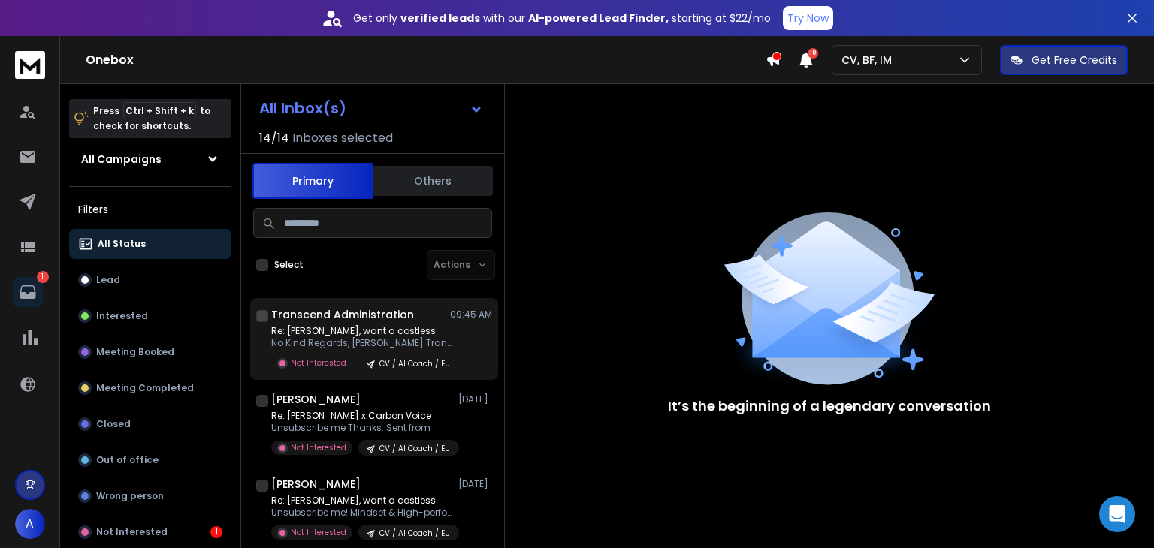
click at [380, 339] on p "No Kind Regards, [PERSON_NAME] Transcend" at bounding box center [361, 343] width 180 height 12
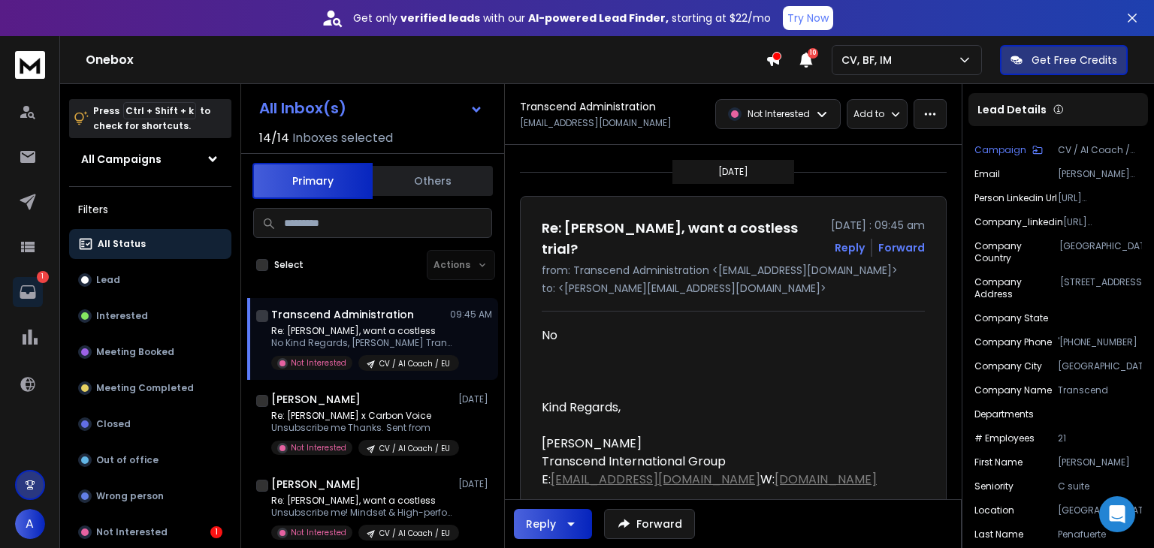
click at [27, 77] on img at bounding box center [30, 65] width 30 height 28
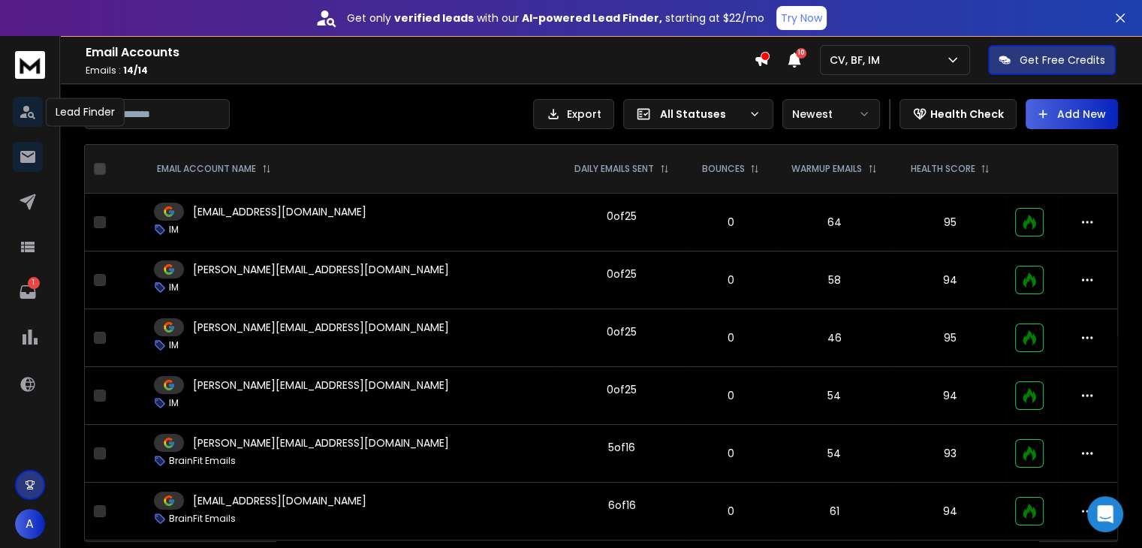
click at [15, 112] on link at bounding box center [28, 112] width 30 height 30
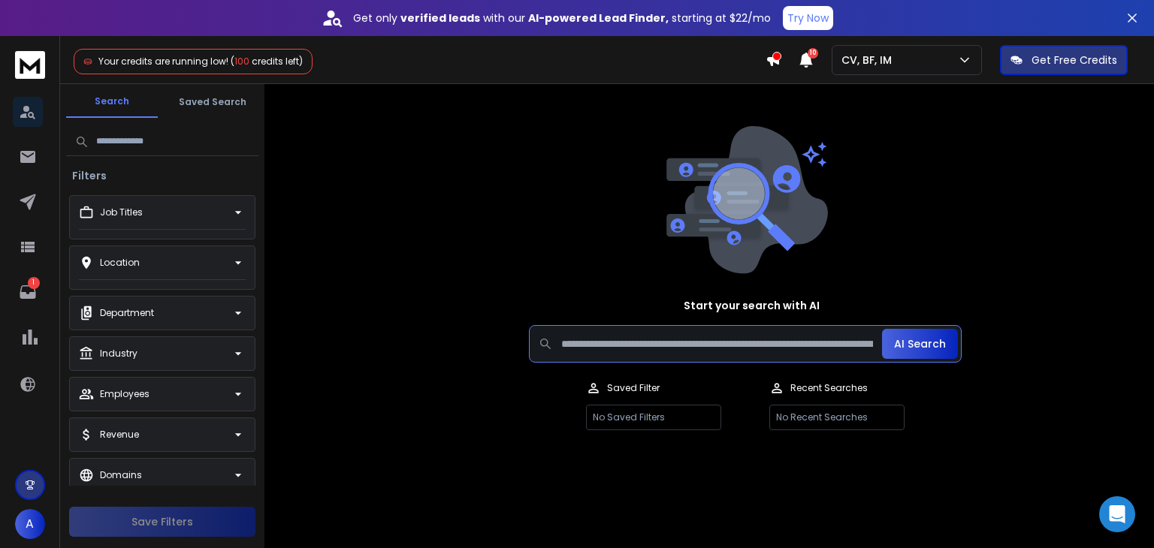
click at [36, 73] on img at bounding box center [30, 65] width 30 height 28
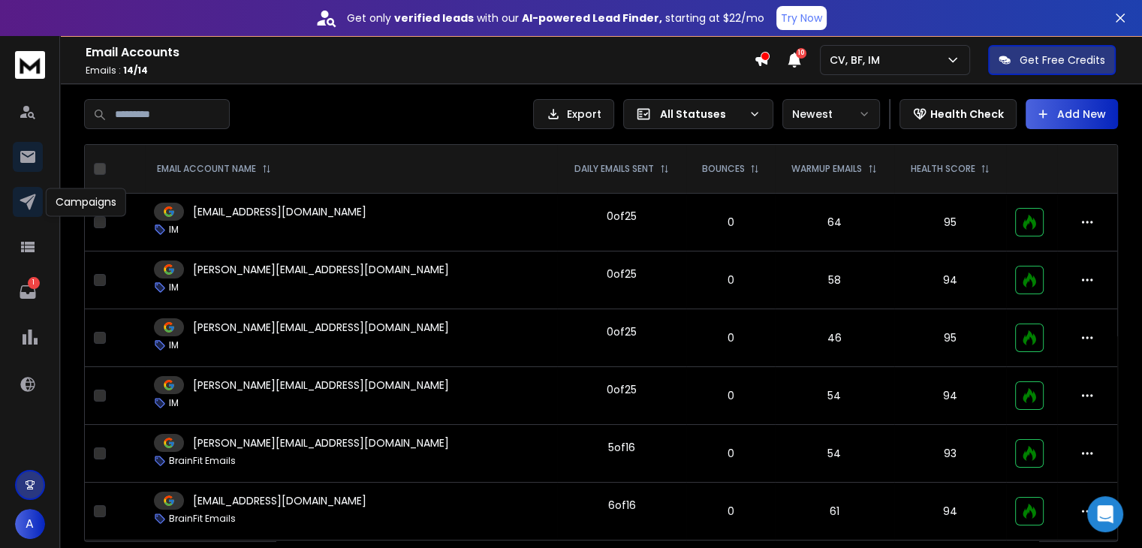
click at [33, 216] on link at bounding box center [28, 202] width 30 height 30
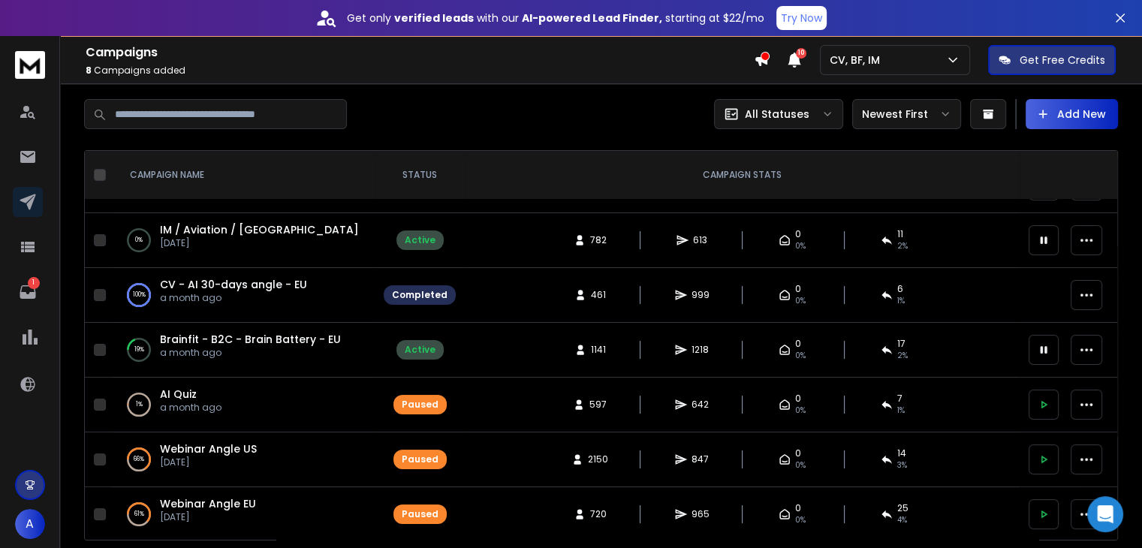
scroll to position [108, 0]
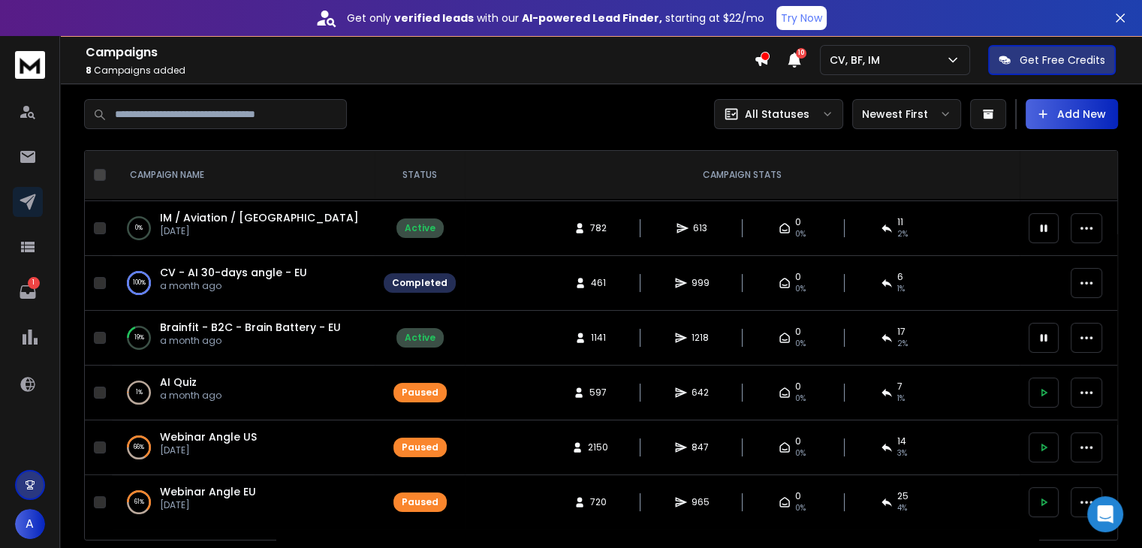
click at [252, 338] on p "a month ago" at bounding box center [250, 341] width 181 height 12
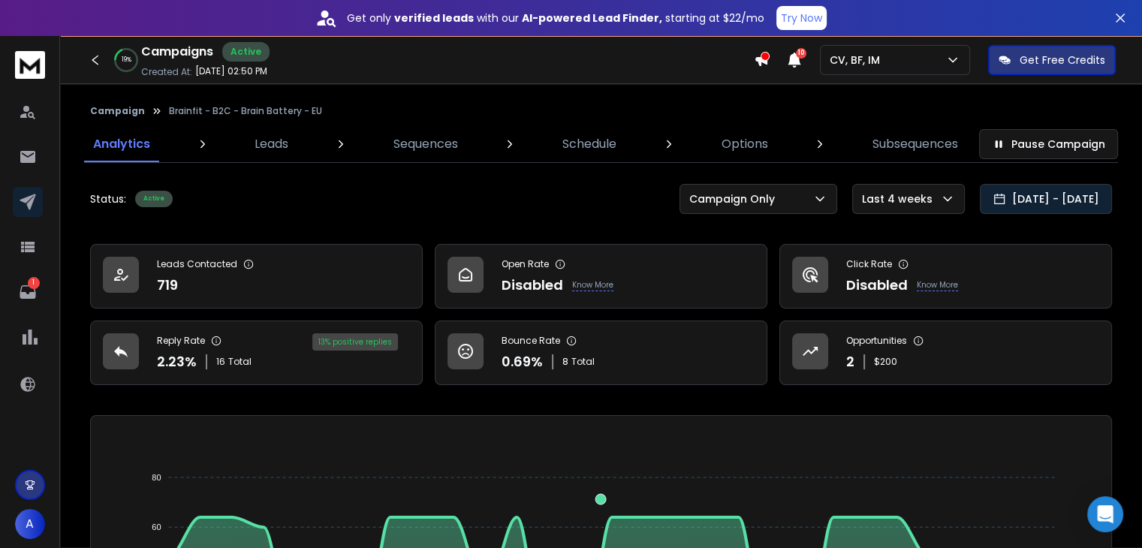
click at [1039, 208] on button "[DATE] - [DATE]" at bounding box center [1046, 199] width 132 height 30
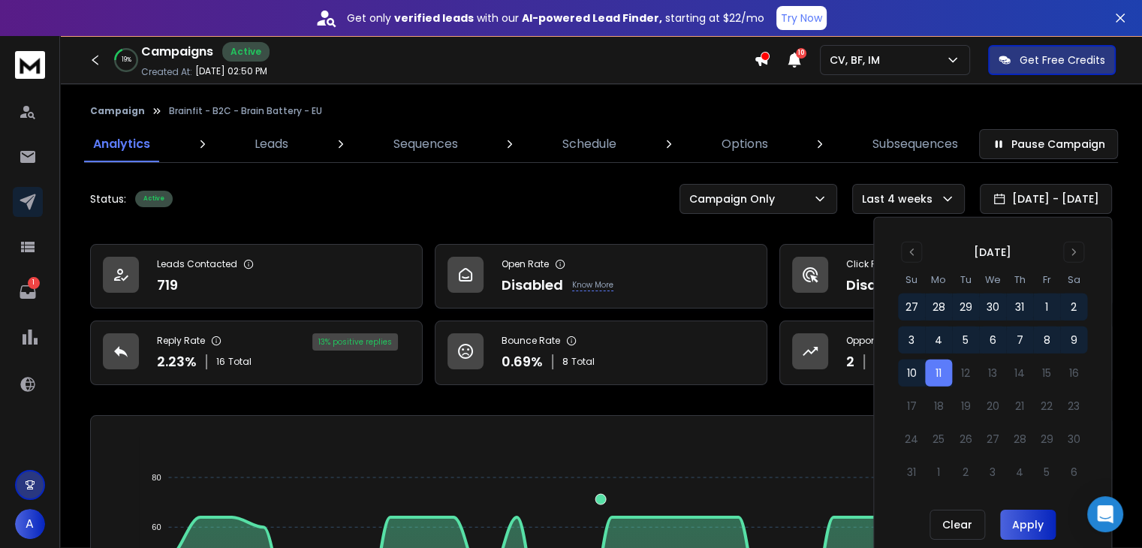
click at [940, 337] on button "4" at bounding box center [938, 340] width 27 height 27
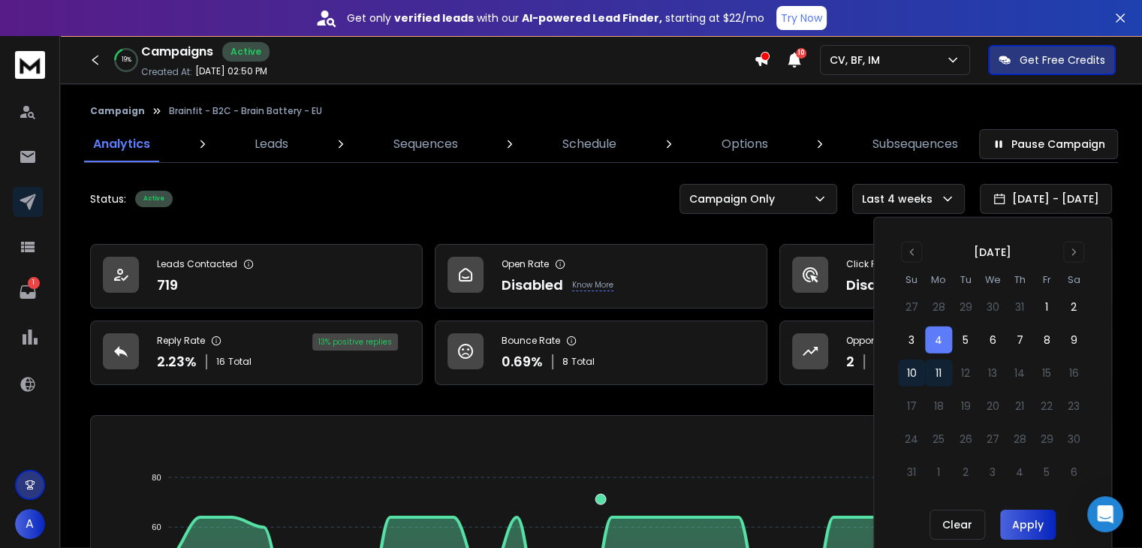
click at [913, 376] on button "10" at bounding box center [911, 373] width 27 height 27
click at [1027, 523] on button "Apply" at bounding box center [1028, 525] width 56 height 30
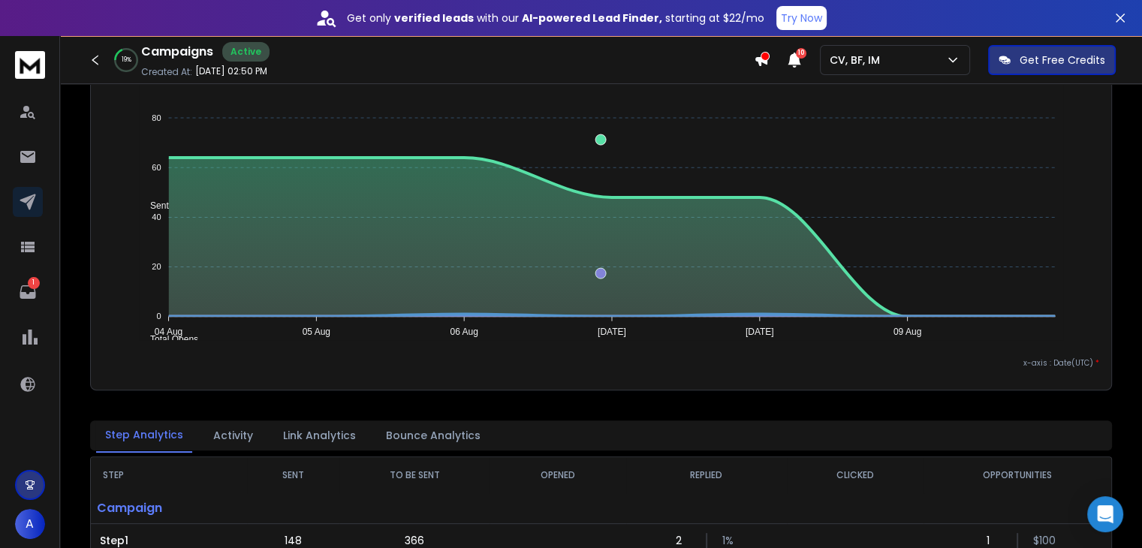
scroll to position [549, 0]
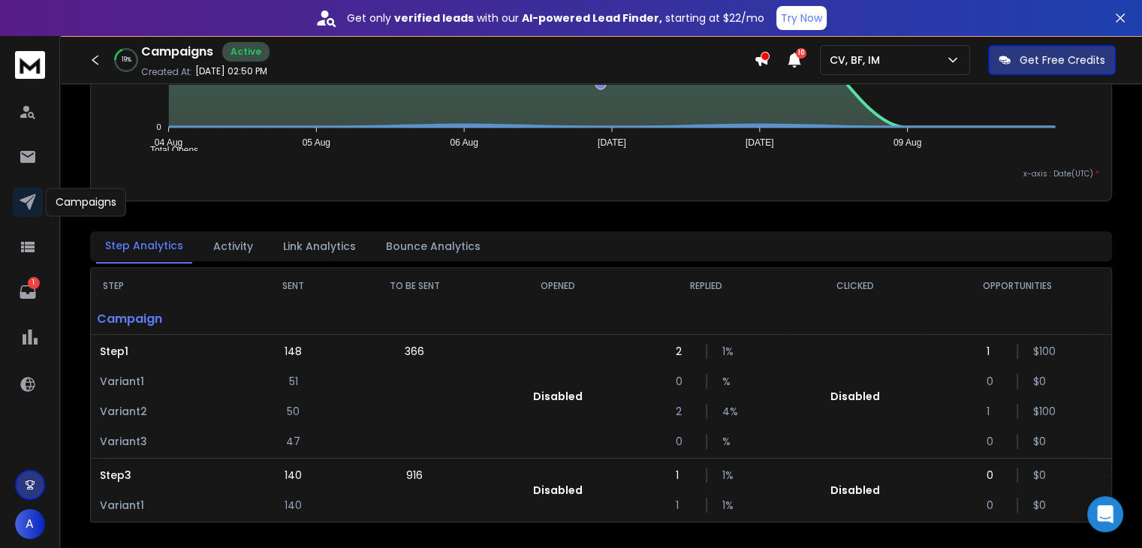
click at [25, 199] on icon at bounding box center [28, 202] width 16 height 16
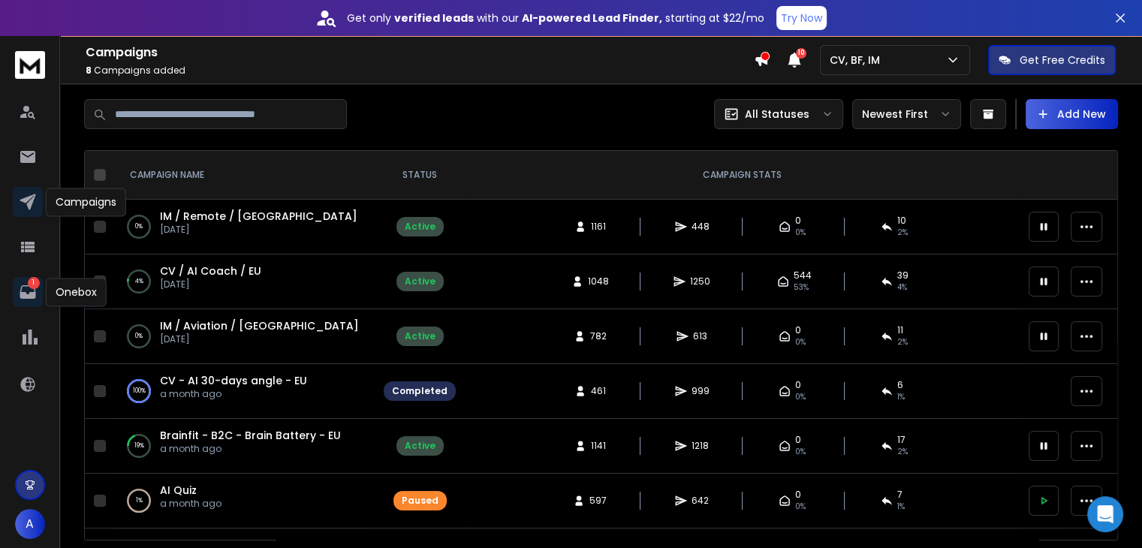
click at [24, 278] on link "1" at bounding box center [28, 292] width 30 height 30
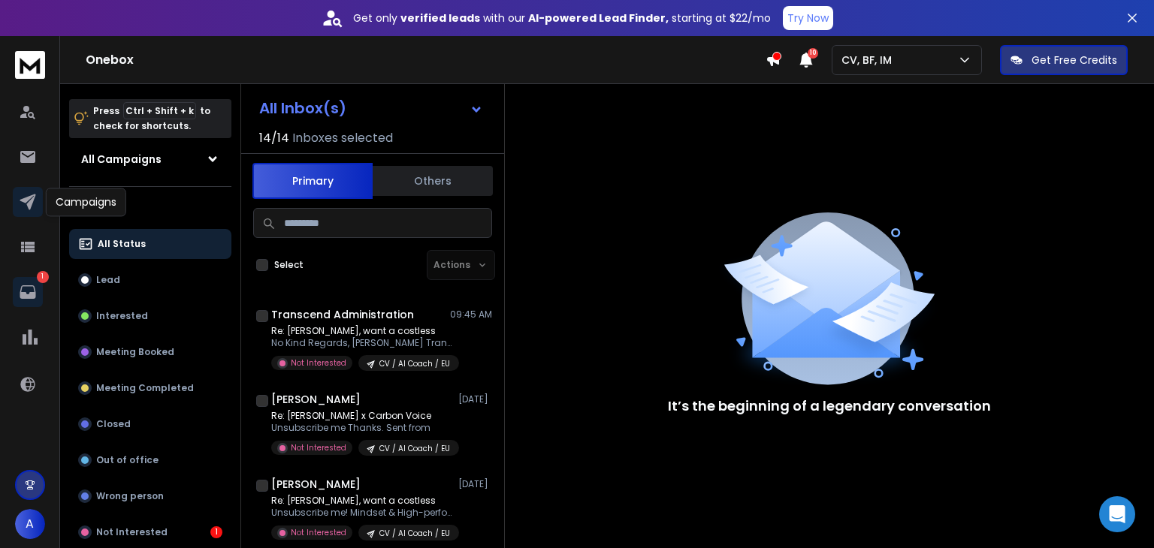
click at [27, 199] on icon at bounding box center [28, 202] width 16 height 16
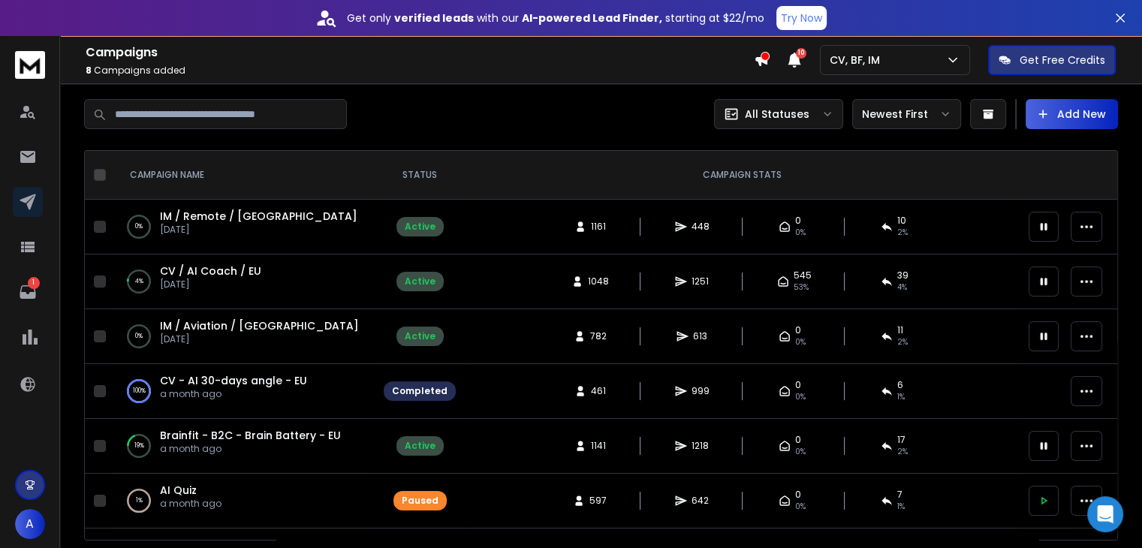
click at [297, 449] on p "a month ago" at bounding box center [250, 449] width 181 height 12
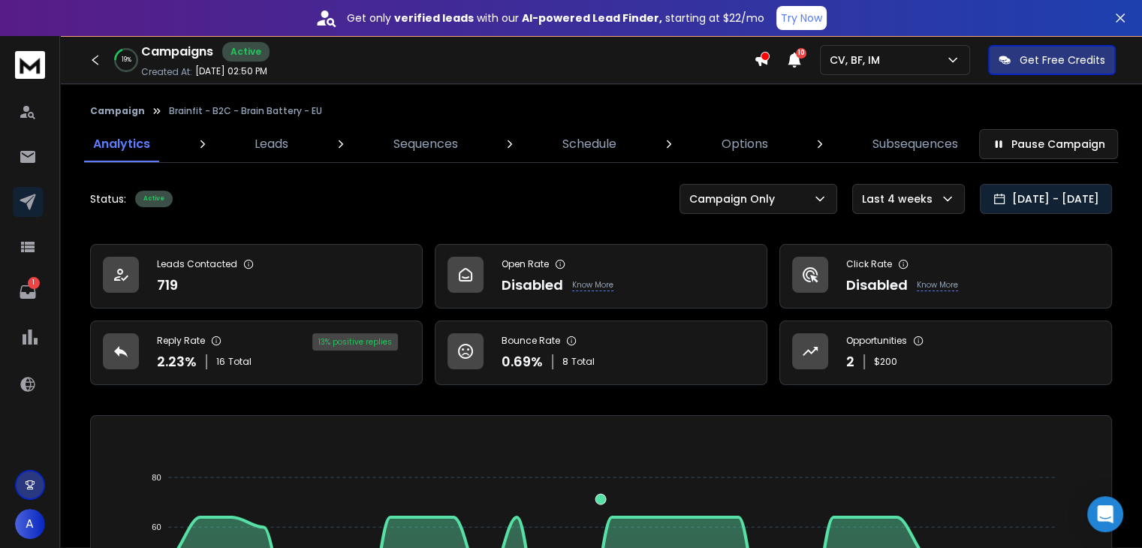
click at [1016, 210] on button "[DATE] - [DATE]" at bounding box center [1046, 199] width 132 height 30
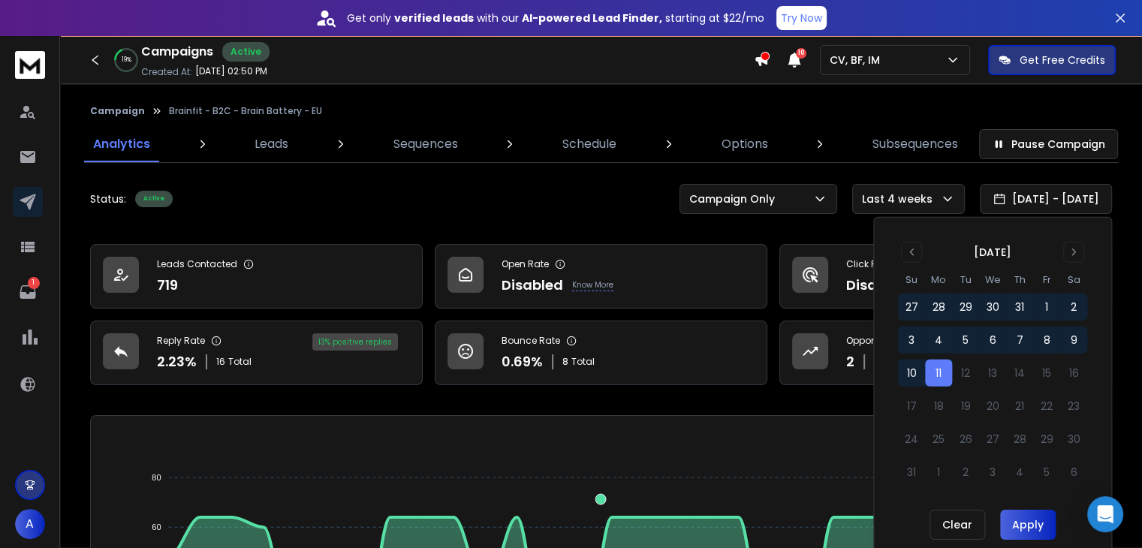
click at [936, 339] on button "4" at bounding box center [938, 340] width 27 height 27
click at [936, 337] on button "4" at bounding box center [938, 340] width 27 height 27
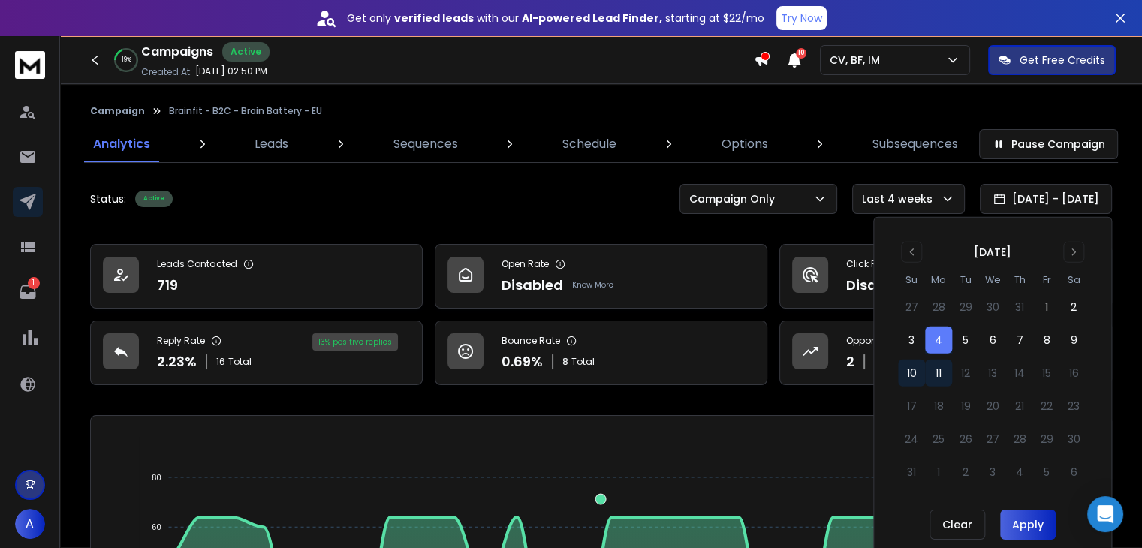
click at [915, 374] on button "10" at bounding box center [911, 373] width 27 height 27
click at [1027, 517] on button "Apply" at bounding box center [1028, 525] width 56 height 30
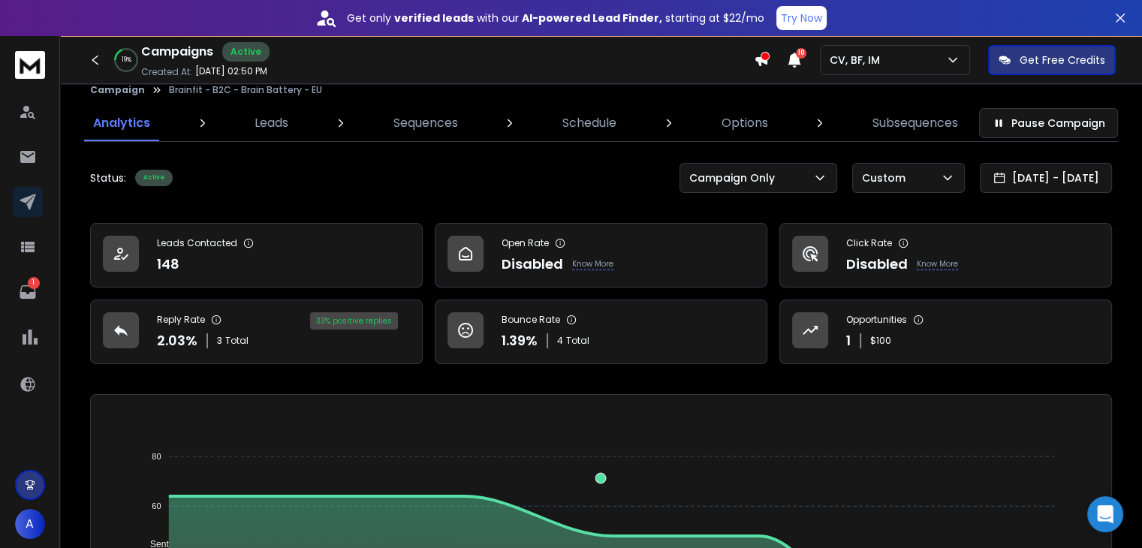
scroll to position [18, 0]
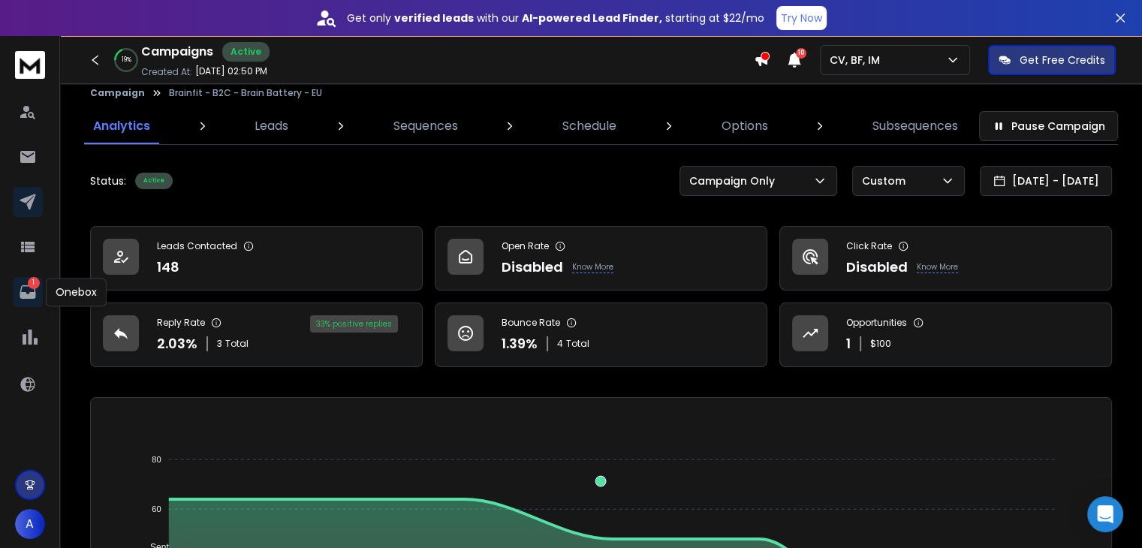
click at [24, 281] on link "1" at bounding box center [28, 292] width 30 height 30
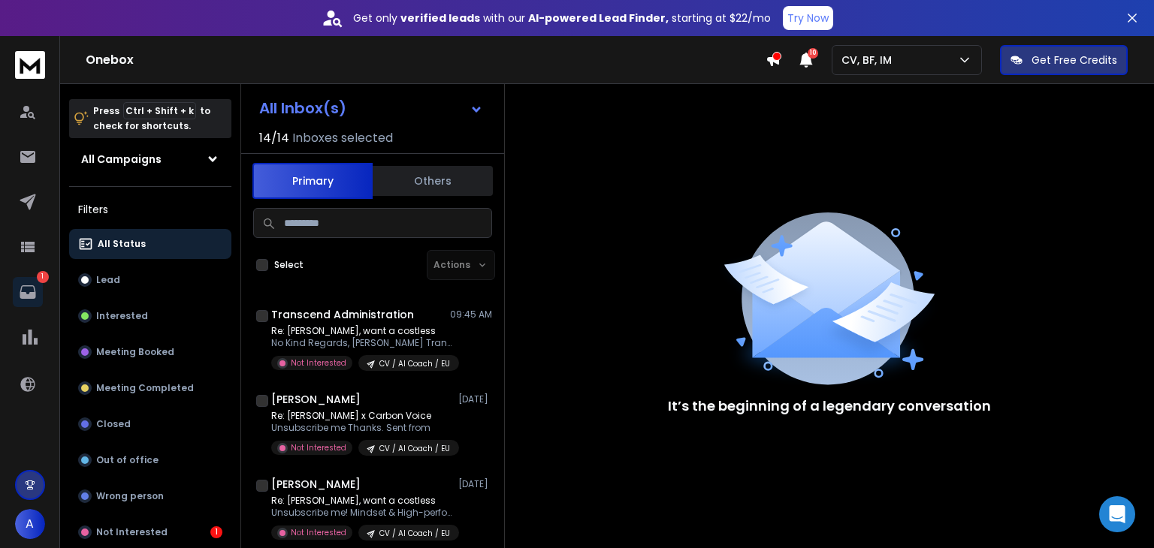
click at [369, 297] on div "Transcend Administration 09:45 AM Re: [PERSON_NAME], want a costless No Kind Re…" at bounding box center [372, 498] width 263 height 406
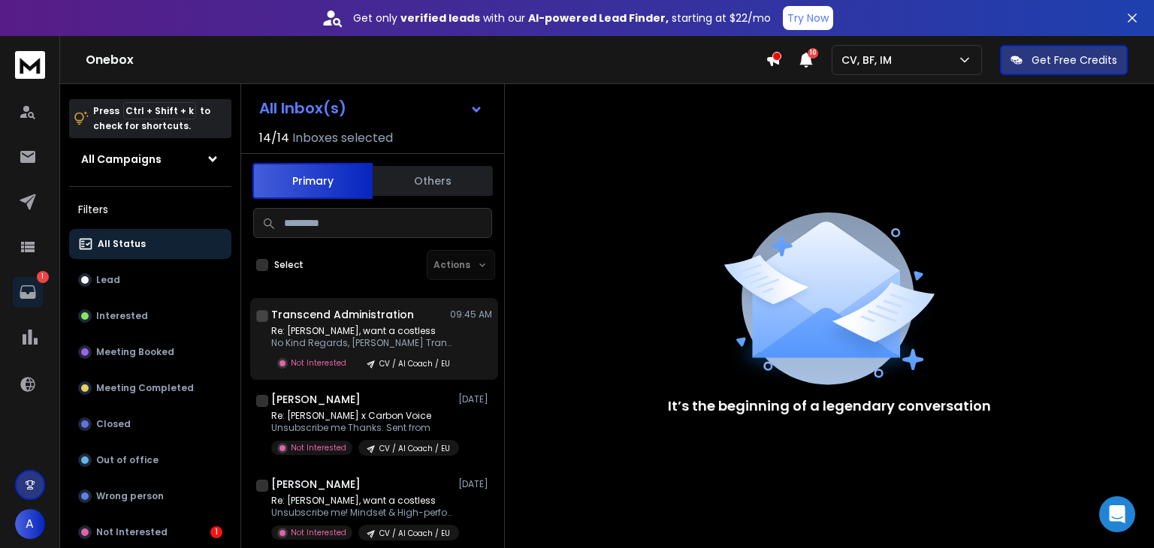
click at [374, 310] on h1 "Transcend Administration" at bounding box center [342, 314] width 143 height 15
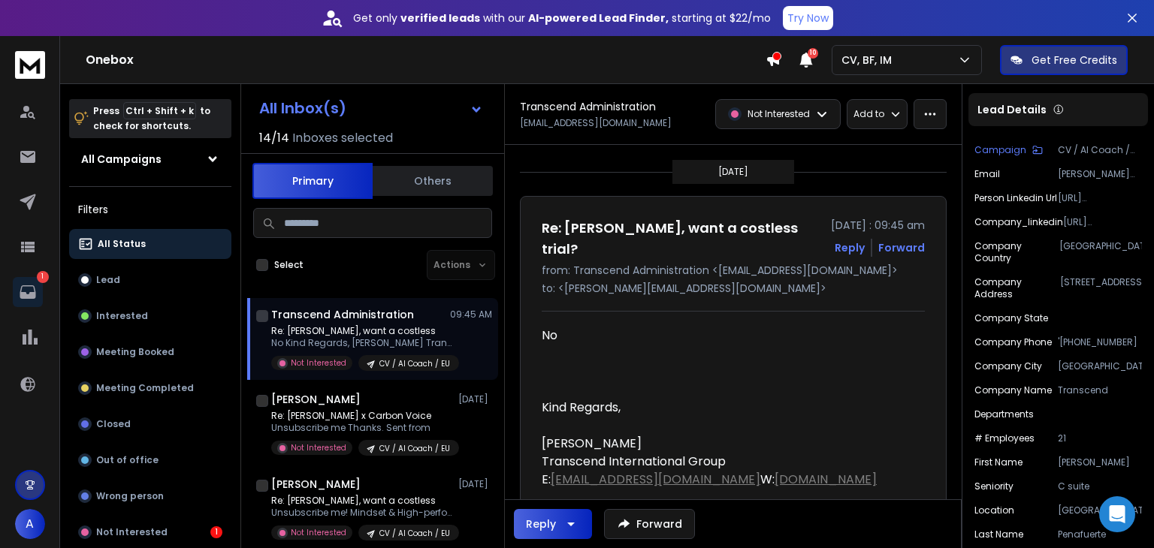
click at [31, 68] on img at bounding box center [30, 65] width 30 height 28
